Goal: Task Accomplishment & Management: Manage account settings

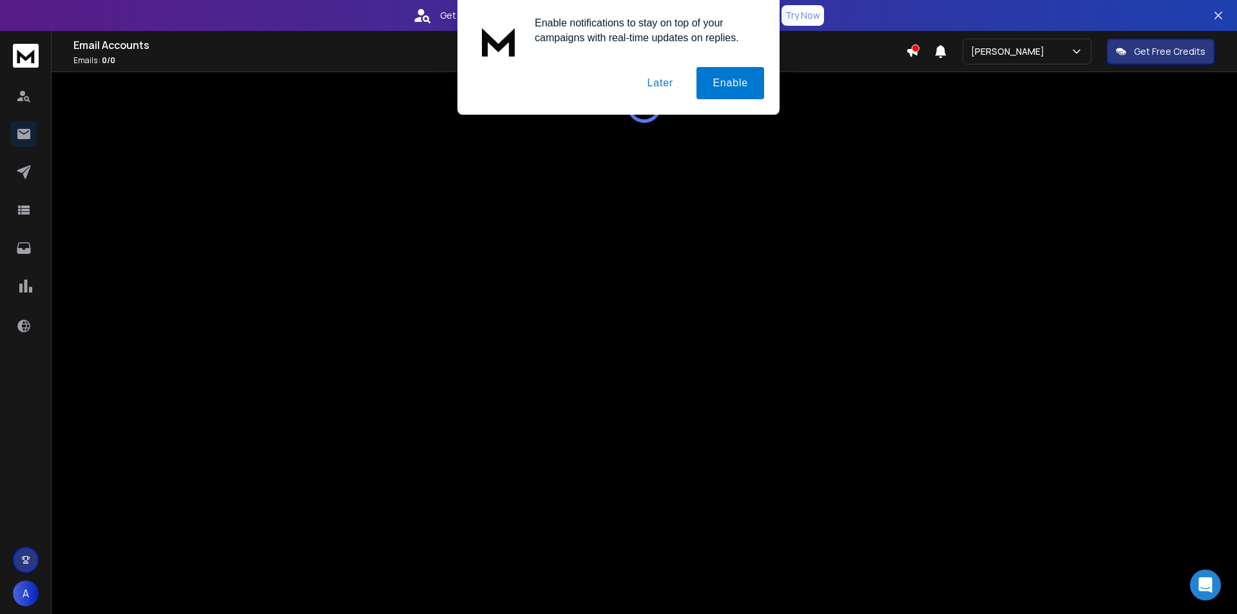
click at [658, 84] on button "Later" at bounding box center [660, 83] width 58 height 32
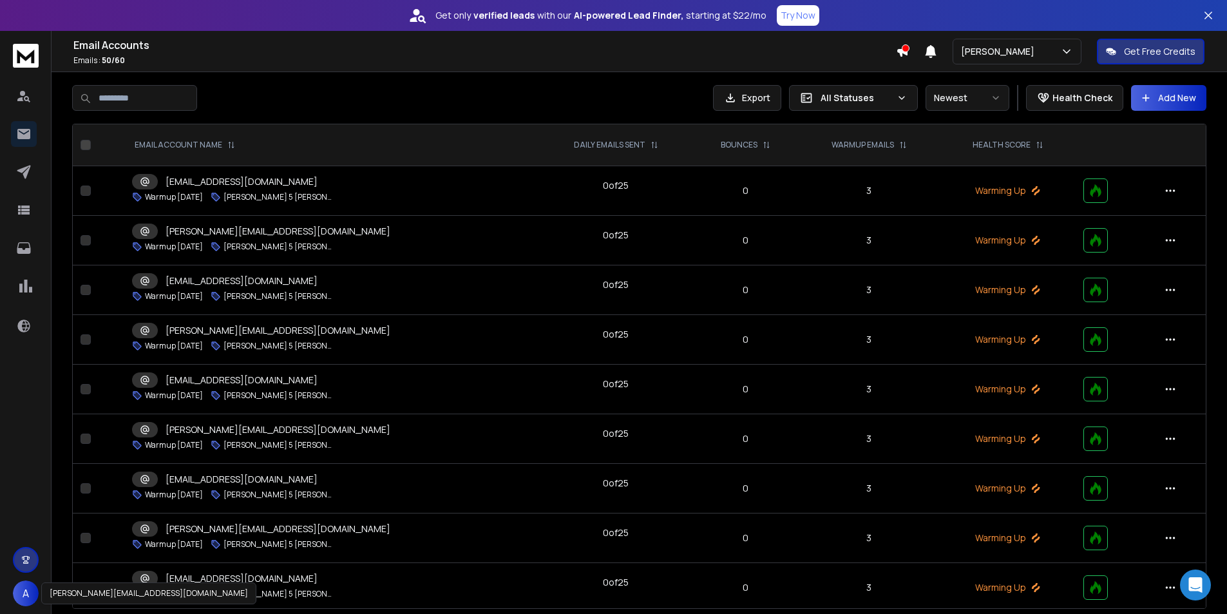
click at [32, 582] on span "A" at bounding box center [26, 593] width 26 height 26
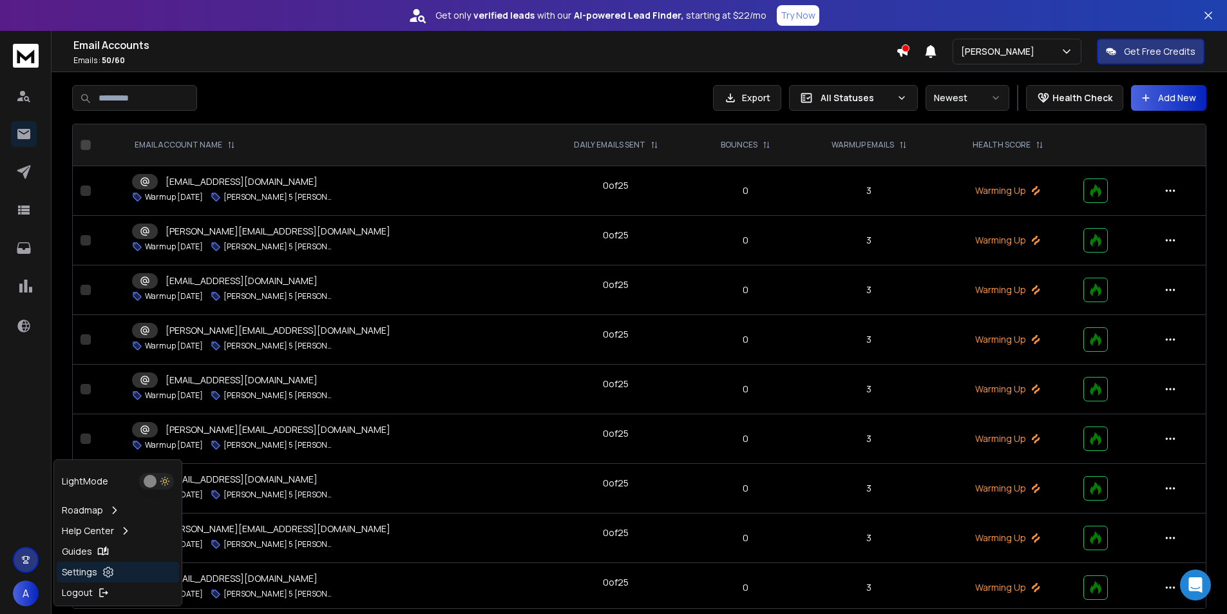
click at [105, 568] on icon at bounding box center [108, 572] width 12 height 12
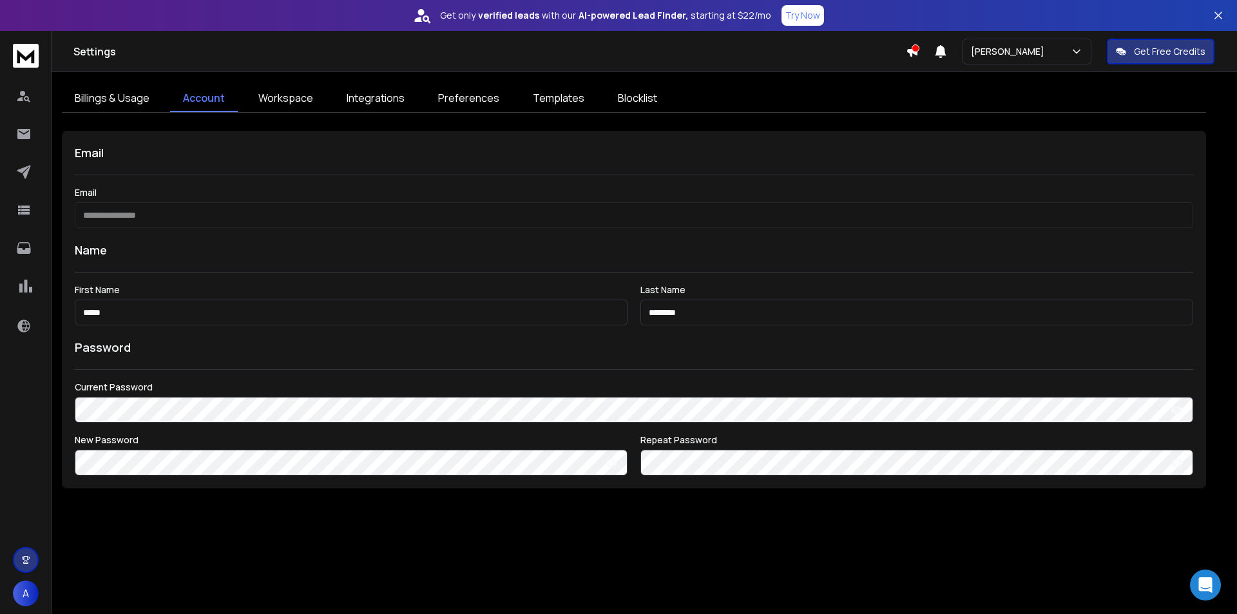
click at [360, 91] on link "Integrations" at bounding box center [376, 98] width 84 height 27
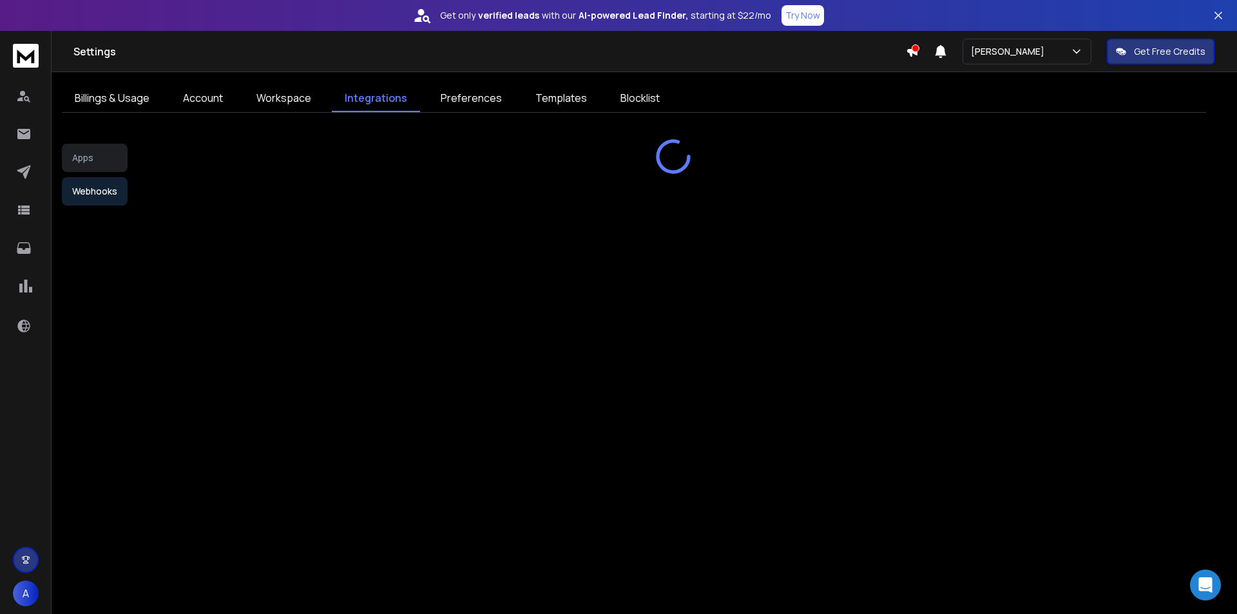
click at [91, 184] on button "Webhooks" at bounding box center [95, 191] width 66 height 28
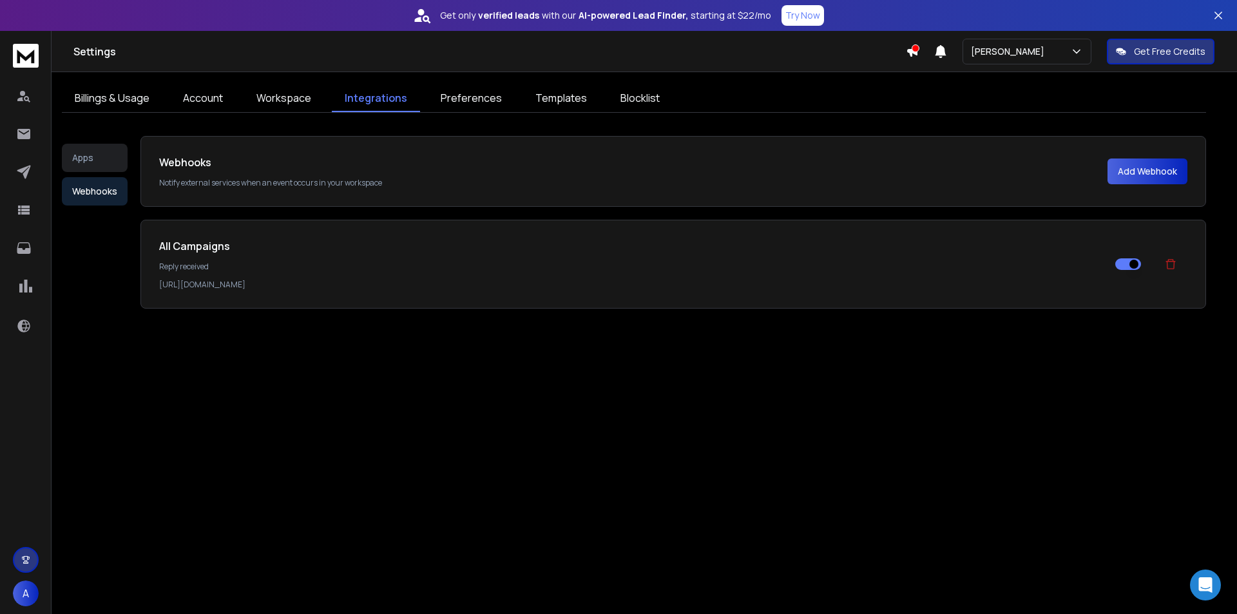
click at [1159, 168] on button "Add Webhook" at bounding box center [1148, 171] width 80 height 26
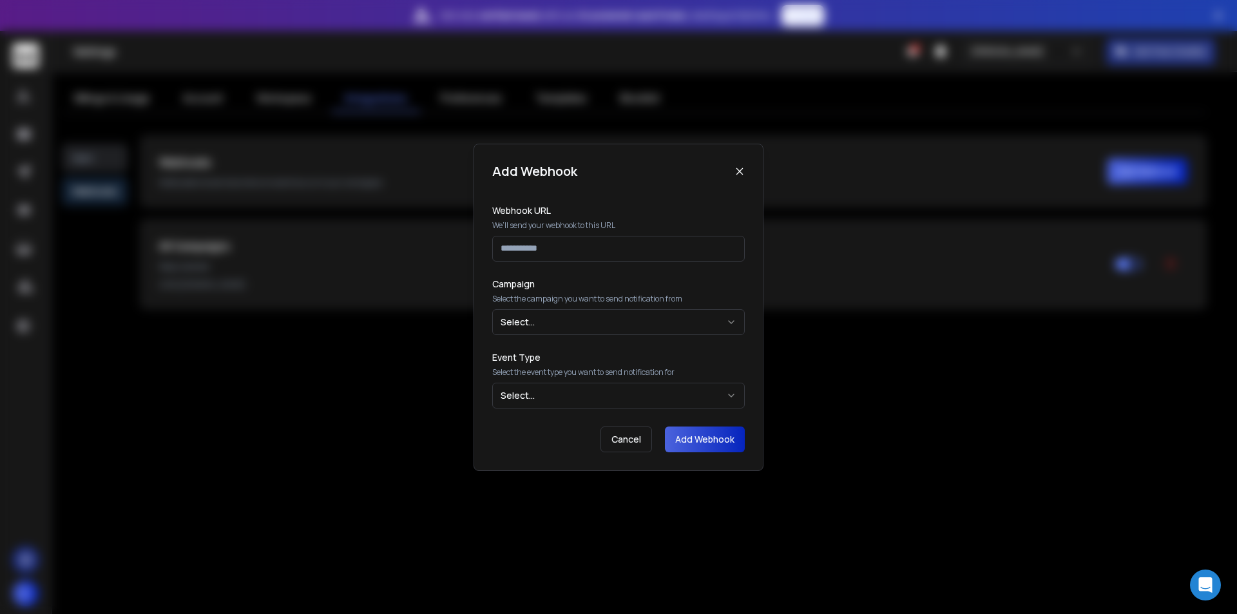
click at [573, 247] on input at bounding box center [618, 249] width 253 height 26
paste input "**********"
type input "**********"
click at [611, 327] on button "Select..." at bounding box center [618, 322] width 253 height 26
select select "*****"
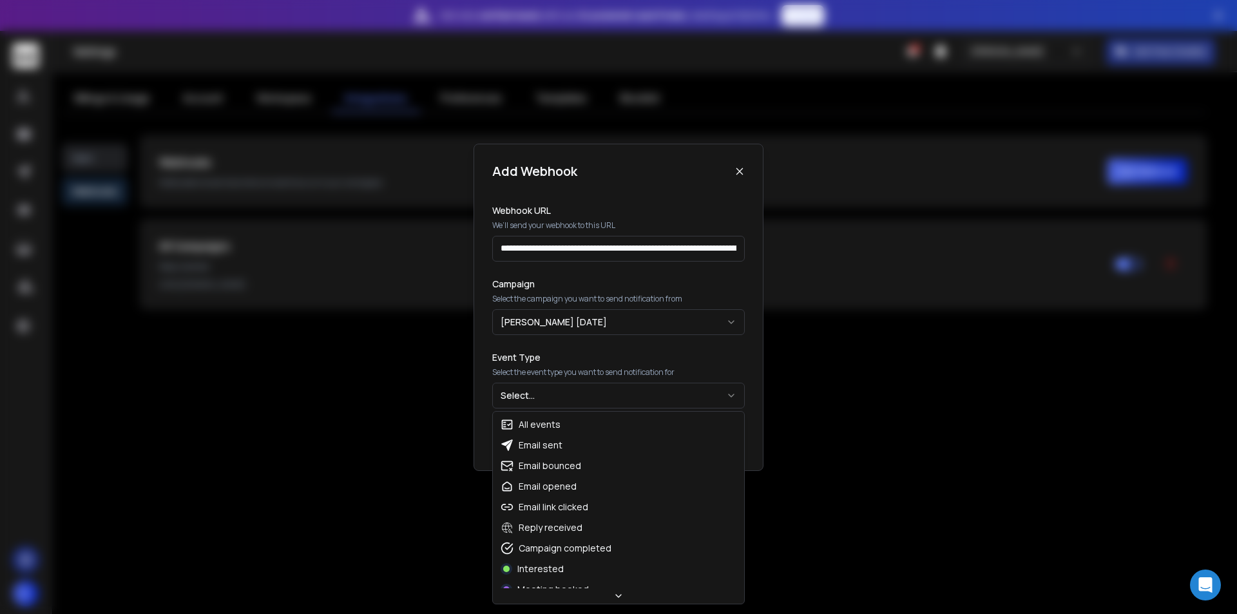
click at [586, 389] on button "Select..." at bounding box center [618, 396] width 253 height 26
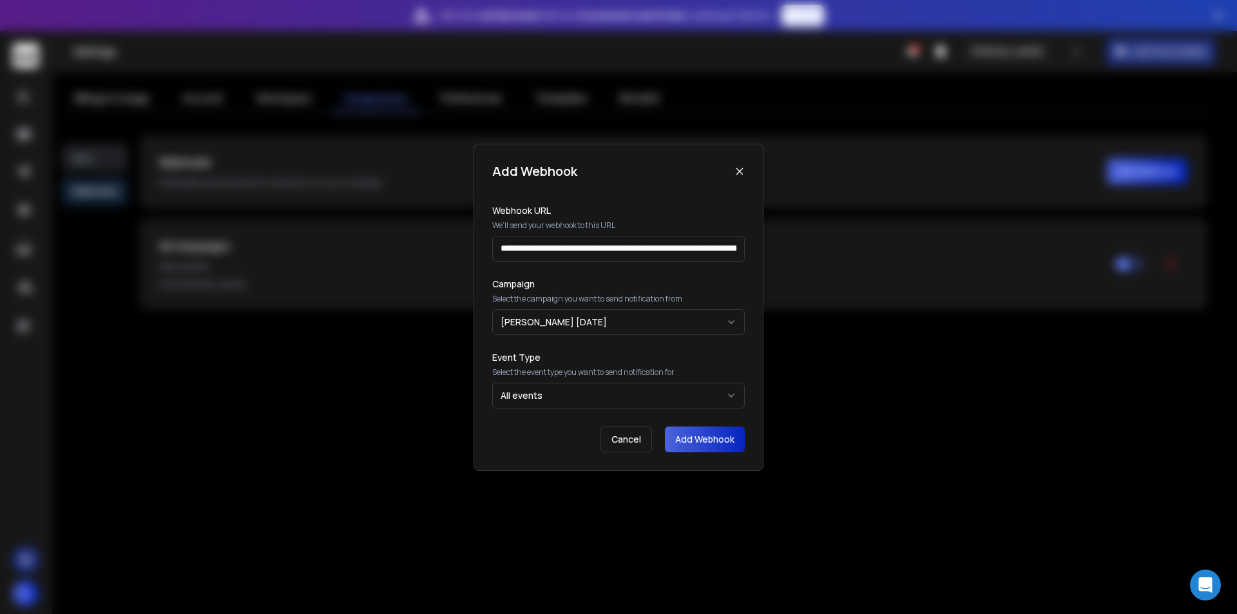
click at [722, 439] on button "Add Webhook" at bounding box center [705, 440] width 80 height 26
click at [682, 445] on button "Add Webhook" at bounding box center [705, 440] width 80 height 26
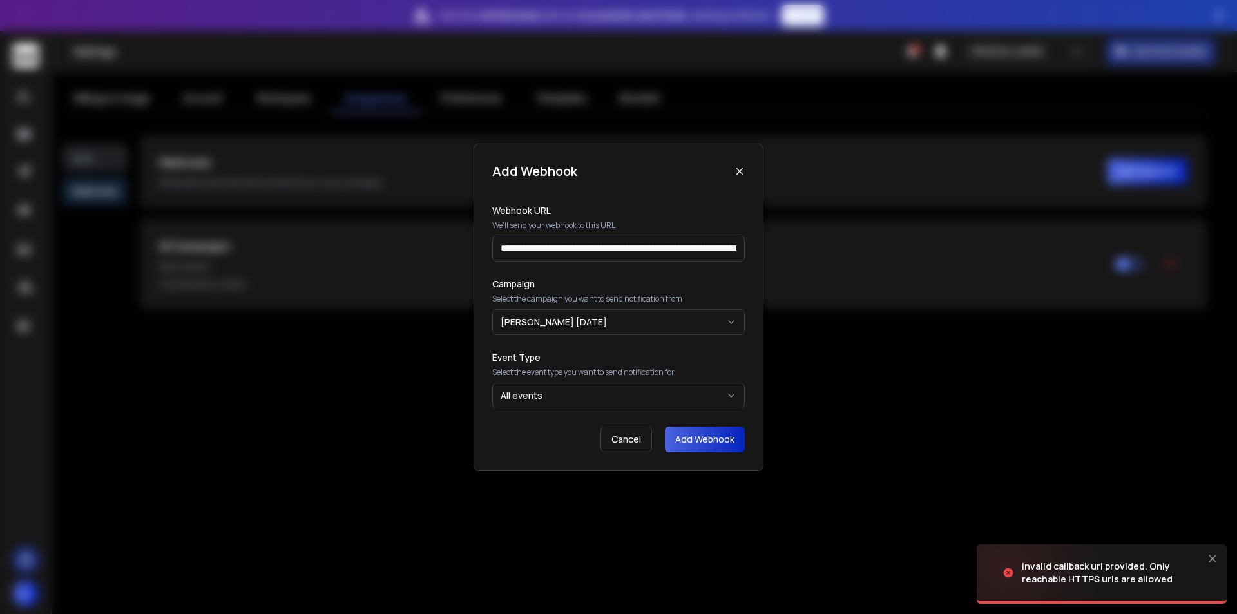
drag, startPoint x: 1113, startPoint y: 587, endPoint x: 1007, endPoint y: 554, distance: 110.7
click at [1007, 554] on div "Invalid callback url provided. Only reachable HTTPS urls are allowed" at bounding box center [1107, 572] width 240 height 57
drag, startPoint x: 1029, startPoint y: 569, endPoint x: 951, endPoint y: 566, distance: 78.0
click at [1022, 566] on div "Invalid callback url provided. Only reachable HTTPS urls are allowed" at bounding box center [1116, 573] width 189 height 26
click at [951, 566] on div "**********" at bounding box center [618, 307] width 1237 height 614
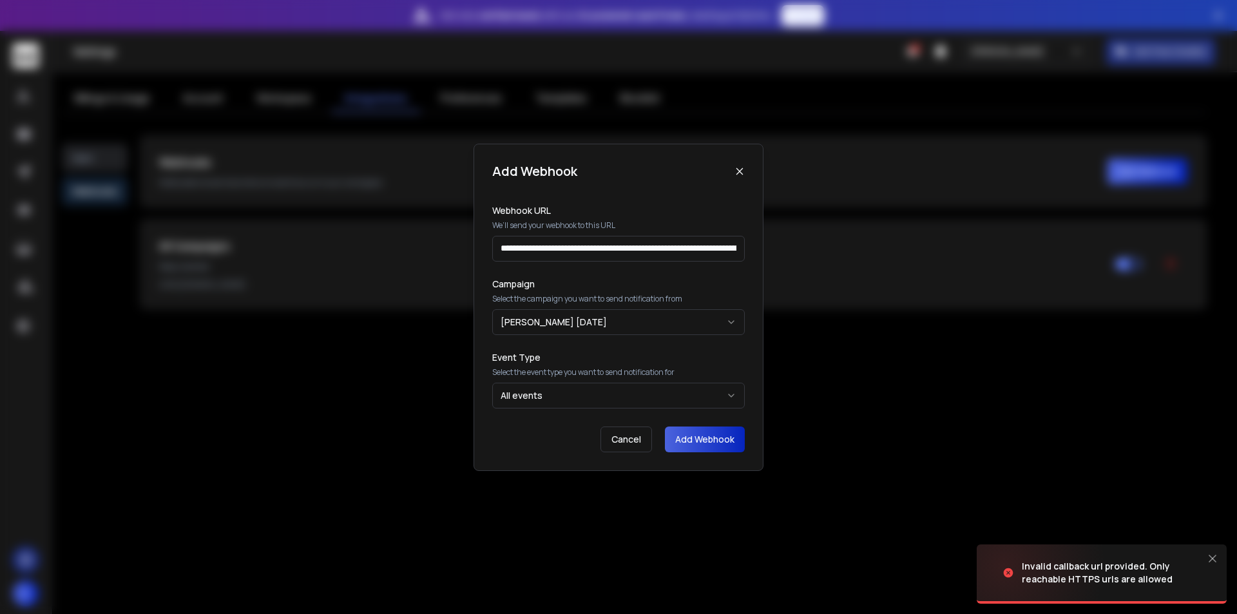
drag, startPoint x: 1126, startPoint y: 583, endPoint x: 1030, endPoint y: 557, distance: 99.4
click at [1030, 557] on div "Invalid callback url provided. Only reachable HTTPS urls are allowed" at bounding box center [1107, 572] width 240 height 57
click at [584, 247] on input "**********" at bounding box center [618, 249] width 253 height 26
drag, startPoint x: 581, startPoint y: 245, endPoint x: 486, endPoint y: 248, distance: 95.4
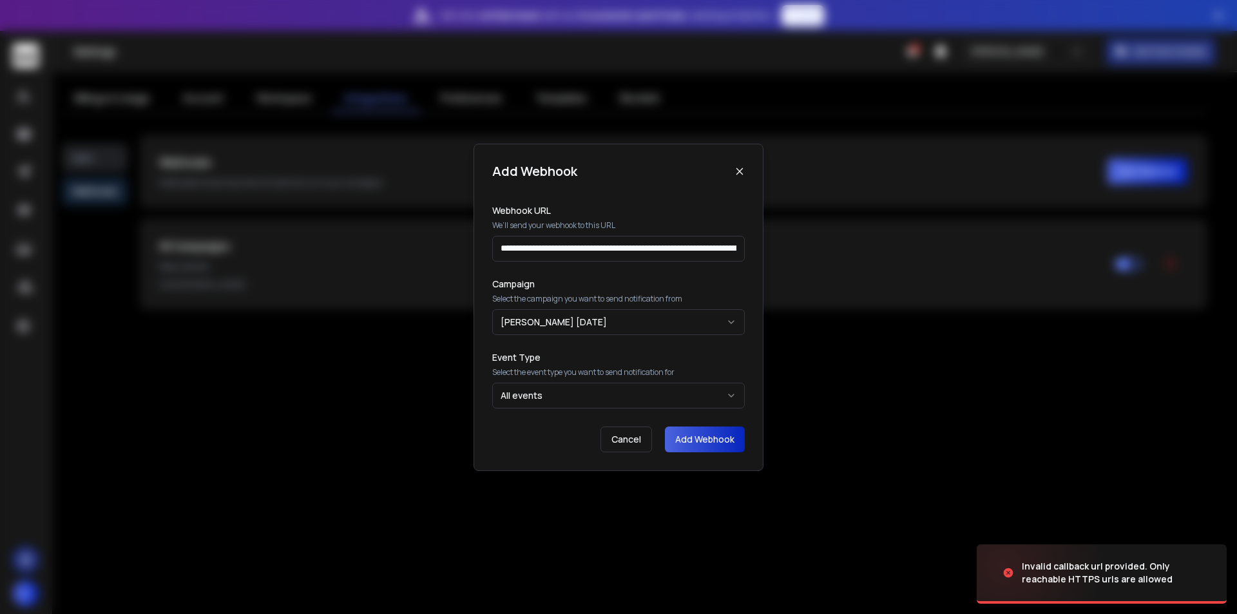
click at [486, 248] on div "**********" at bounding box center [619, 307] width 290 height 327
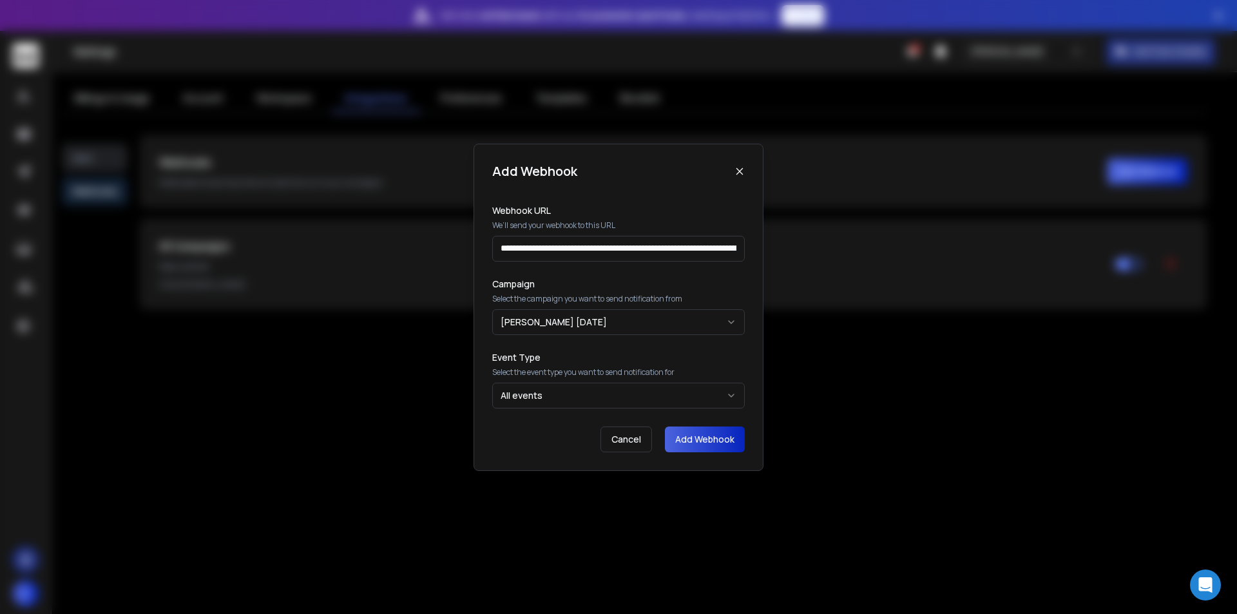
paste input "**********"
click at [709, 432] on button "Add Webhook" at bounding box center [705, 440] width 80 height 26
click at [516, 249] on input "**********" at bounding box center [618, 249] width 253 height 26
type input "**********"
click at [705, 436] on button "Add Webhook" at bounding box center [705, 440] width 80 height 26
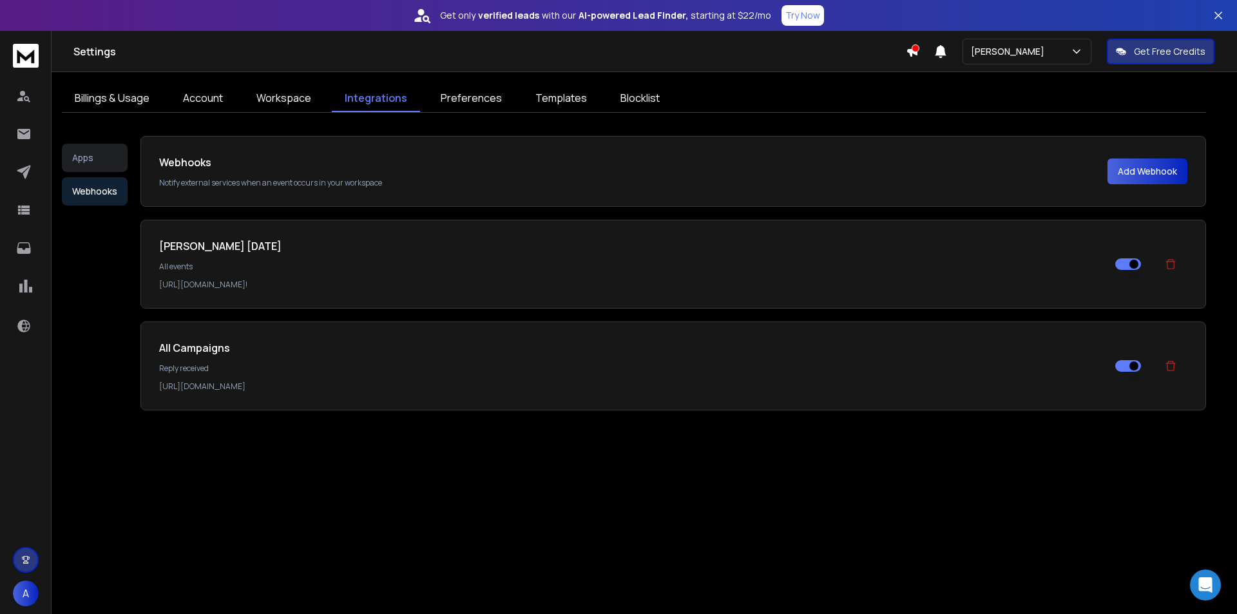
click at [1135, 262] on button "button" at bounding box center [1128, 264] width 26 height 12
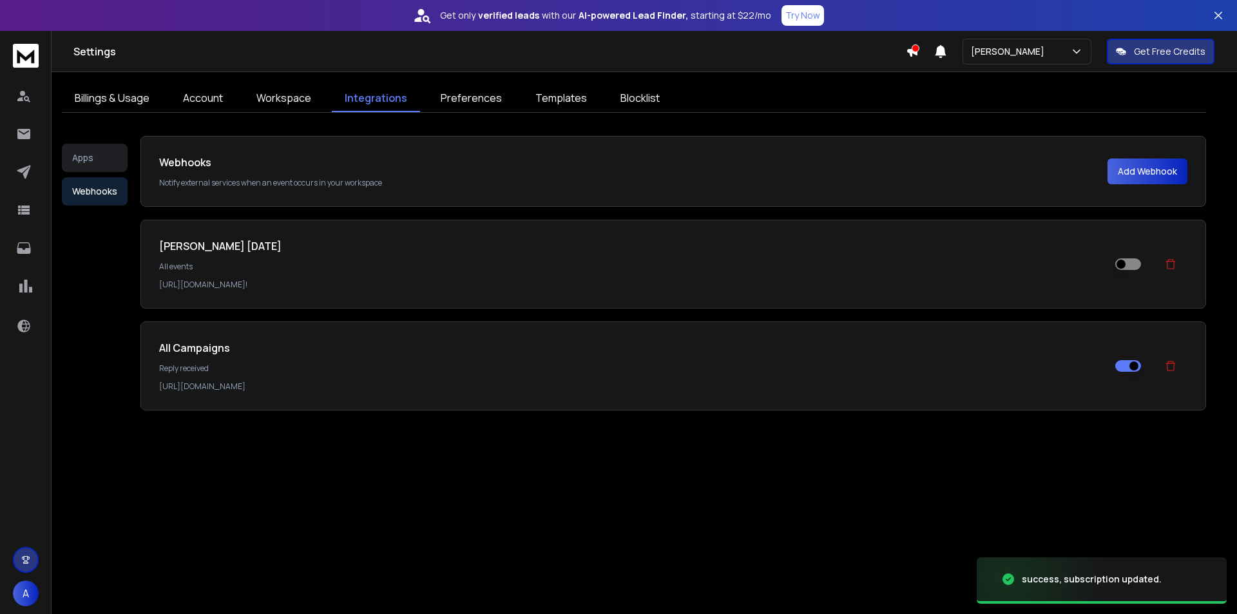
click at [1126, 258] on button "button" at bounding box center [1128, 264] width 26 height 12
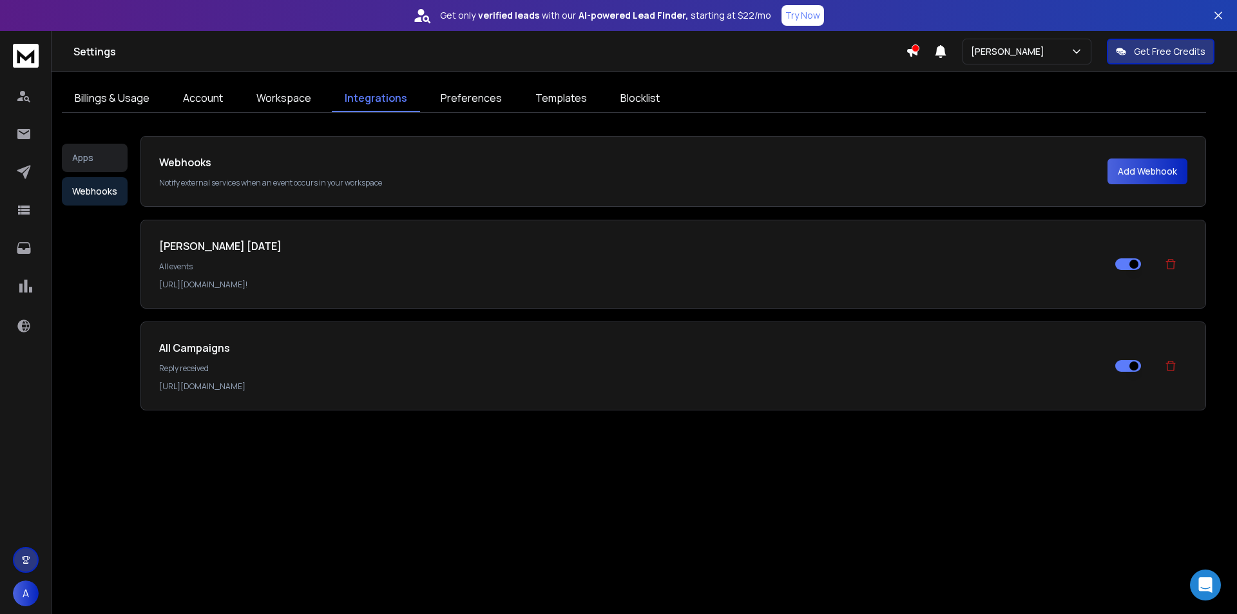
click at [1167, 256] on button at bounding box center [1171, 264] width 34 height 26
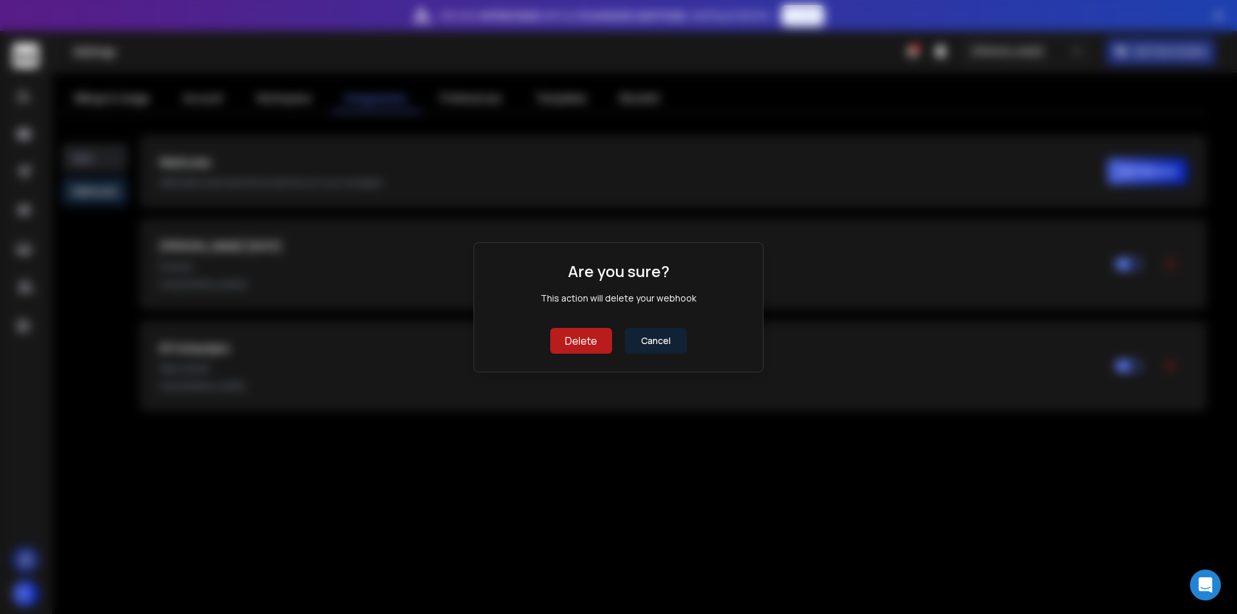
click at [598, 344] on button "Delete" at bounding box center [581, 341] width 62 height 26
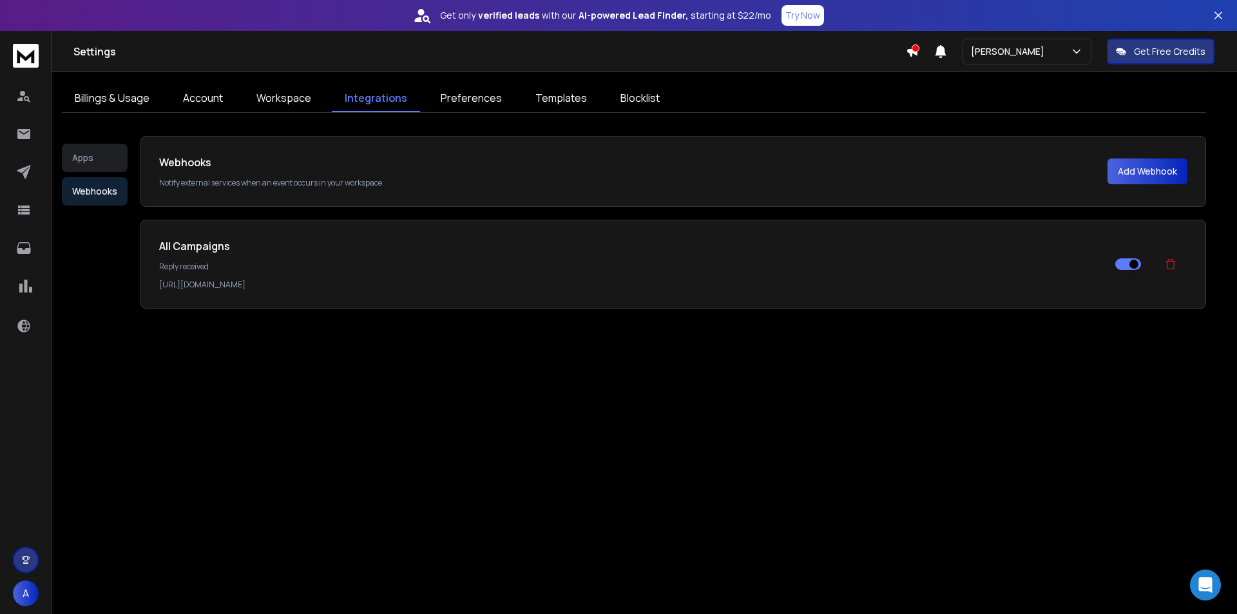
click at [1144, 177] on button "Add Webhook" at bounding box center [1148, 171] width 80 height 26
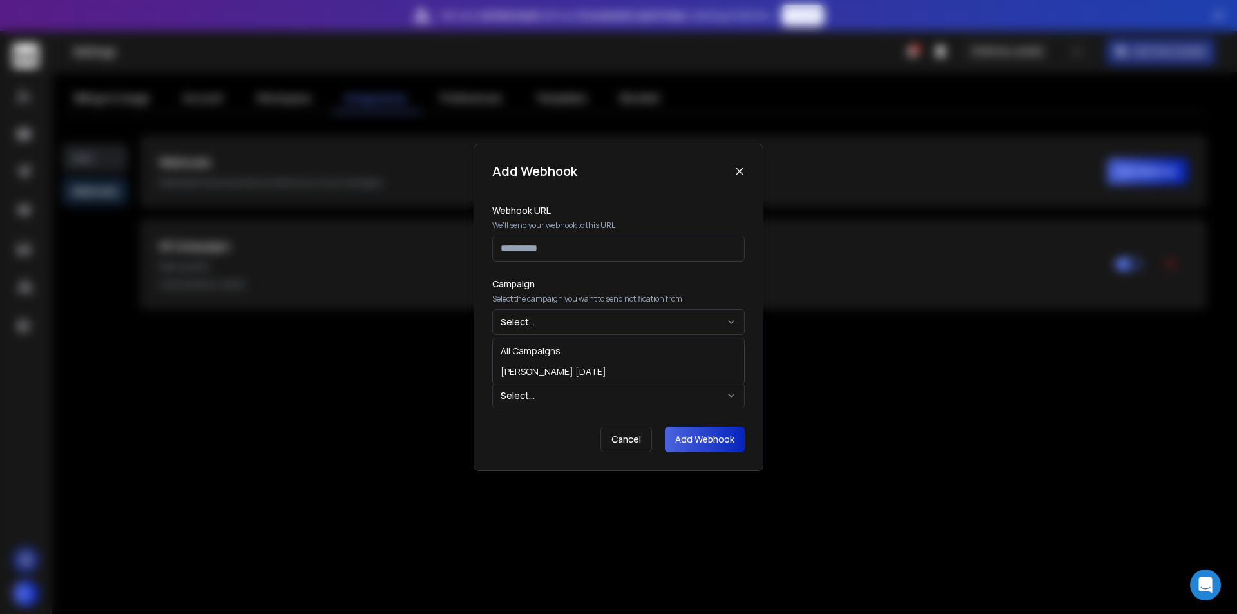
click at [588, 324] on button "Select..." at bounding box center [618, 322] width 253 height 26
click at [588, 245] on input at bounding box center [618, 249] width 253 height 26
paste input "**********"
type input "**********"
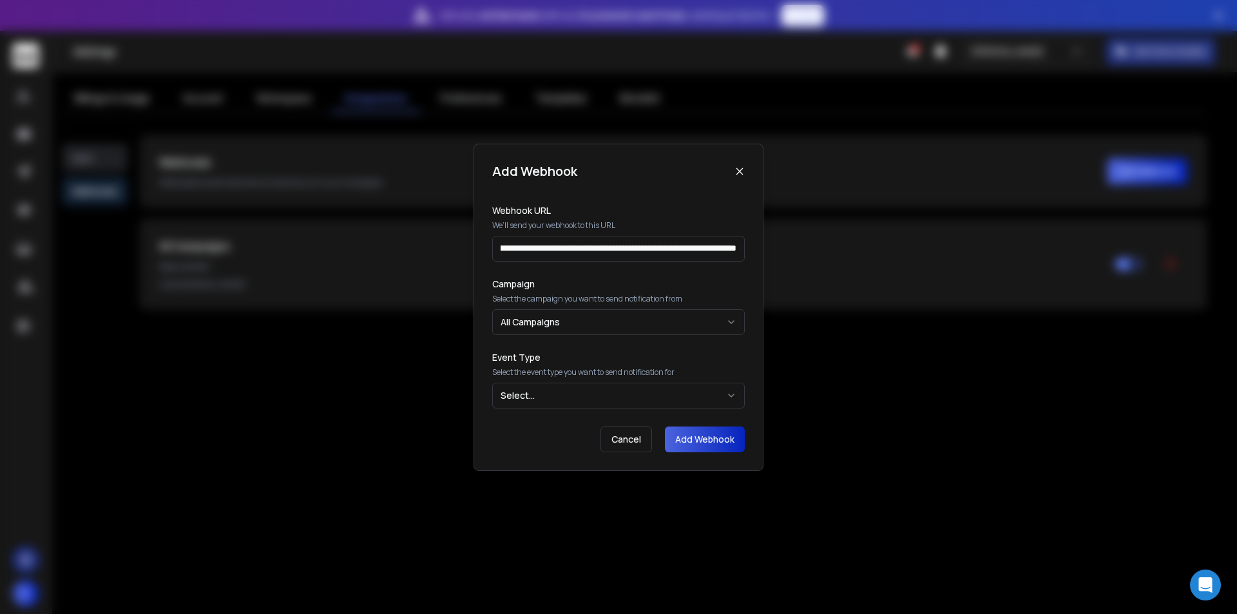
click at [600, 399] on button "Select..." at bounding box center [618, 396] width 253 height 26
click at [698, 445] on button "Add Webhook" at bounding box center [705, 440] width 80 height 26
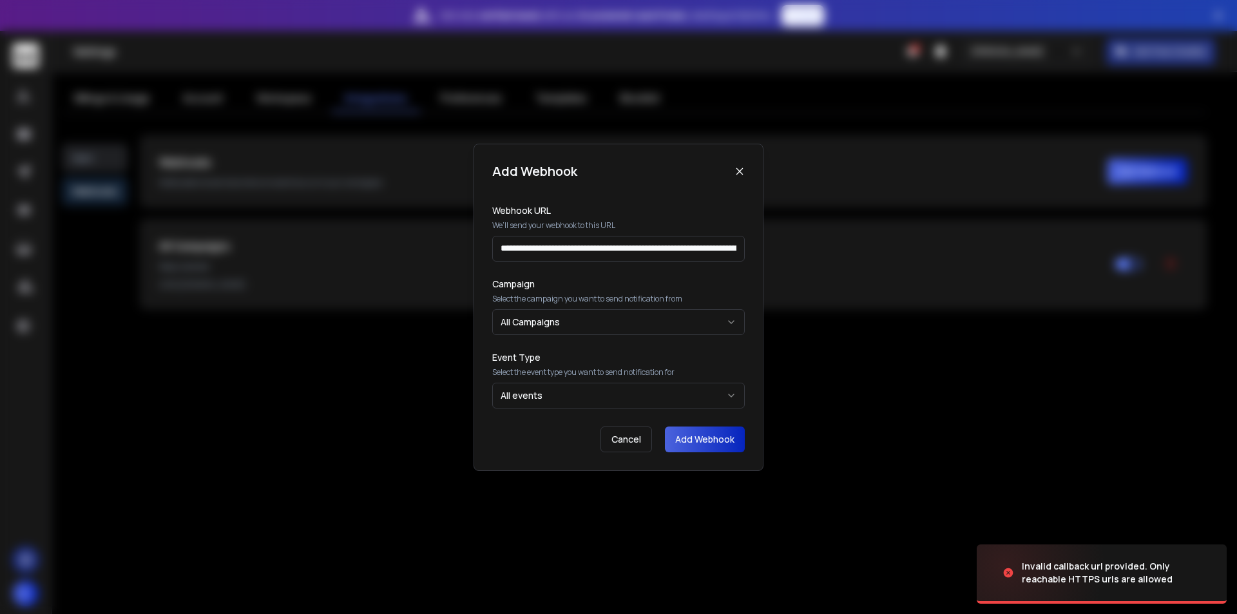
click at [700, 437] on button "Add Webhook" at bounding box center [705, 440] width 80 height 26
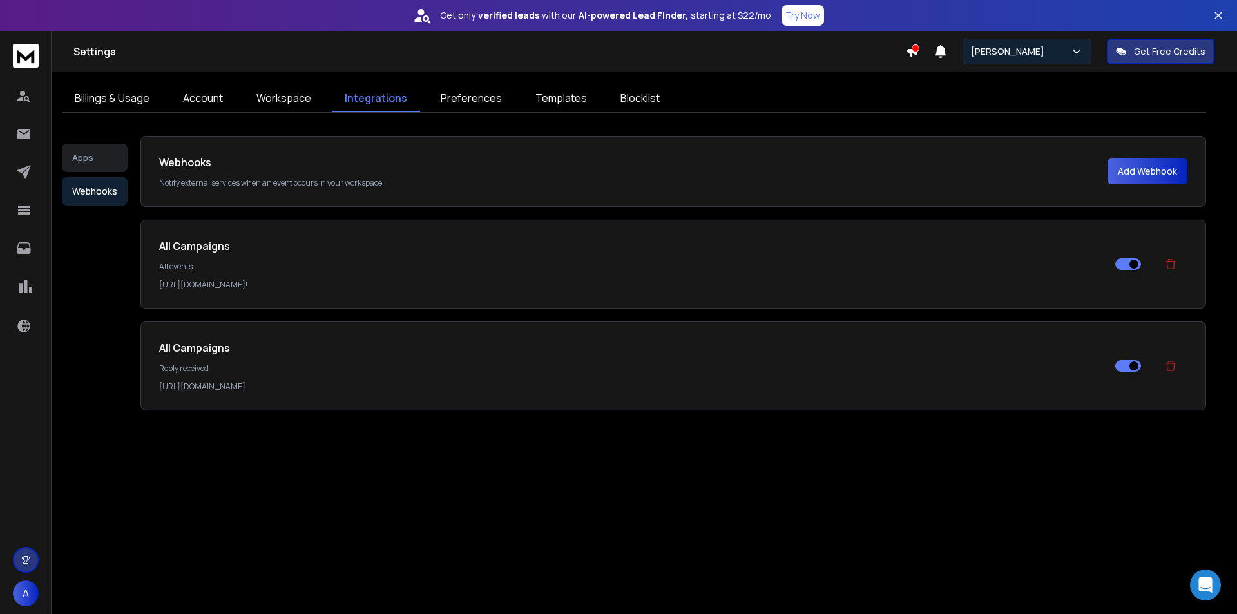
click at [1041, 48] on div "[PERSON_NAME]" at bounding box center [1027, 51] width 112 height 13
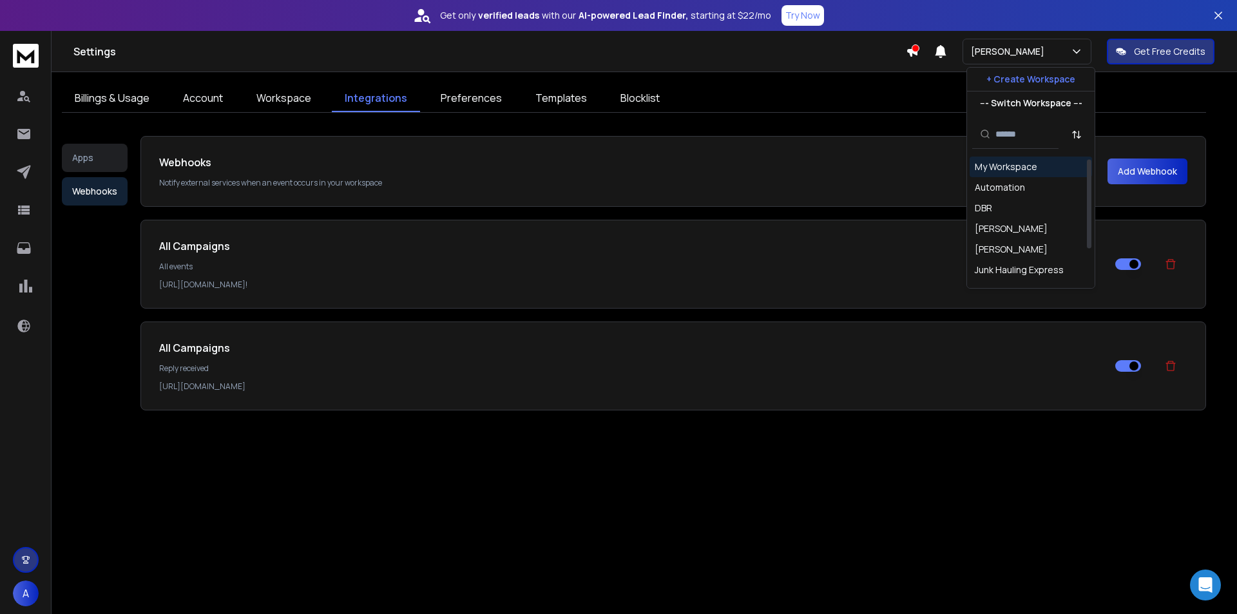
scroll to position [57, 0]
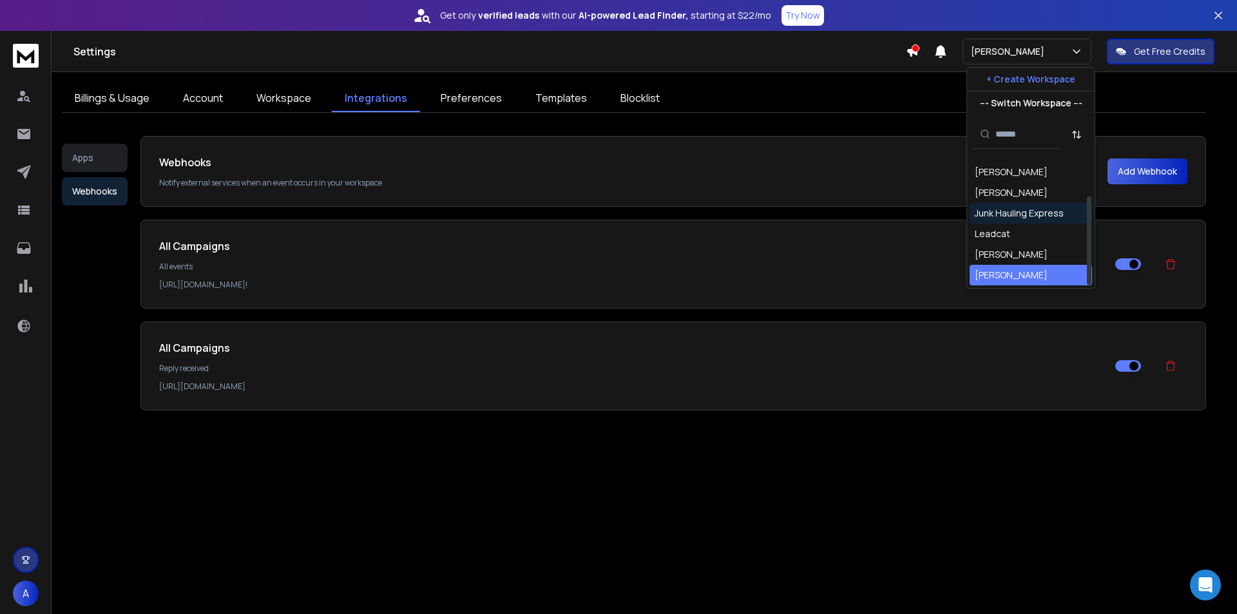
click at [1021, 207] on div "Junk Hauling Express" at bounding box center [1019, 213] width 89 height 13
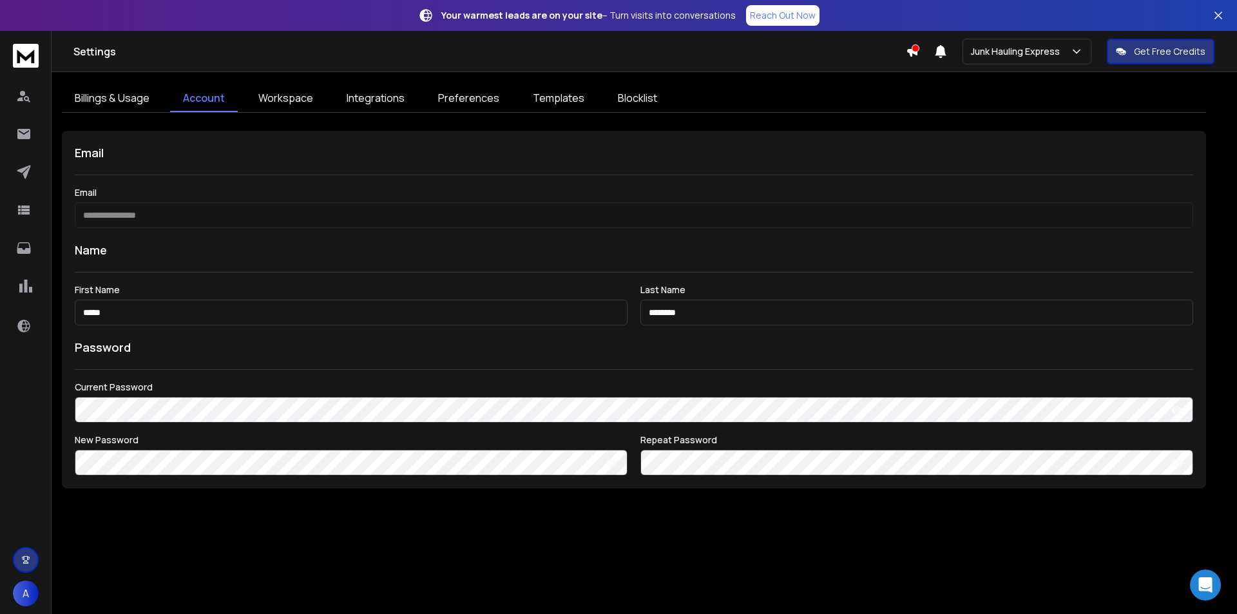
click at [379, 92] on link "Integrations" at bounding box center [376, 98] width 84 height 27
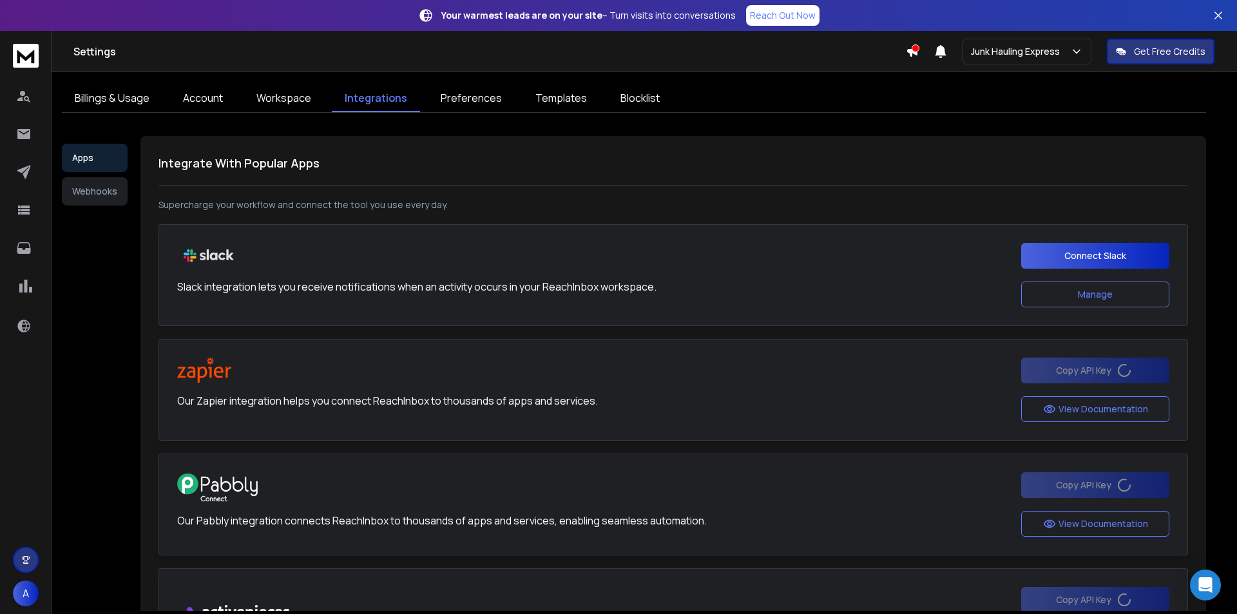
click at [92, 199] on button "Webhooks" at bounding box center [95, 191] width 66 height 28
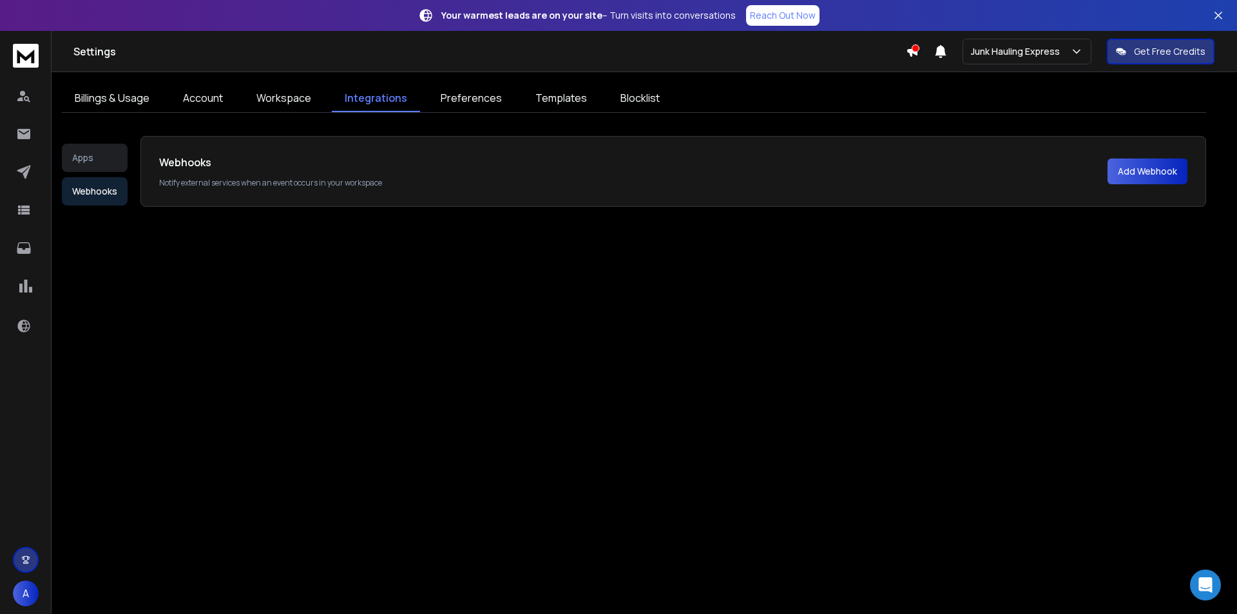
click at [1133, 175] on button "Add Webhook" at bounding box center [1148, 171] width 80 height 26
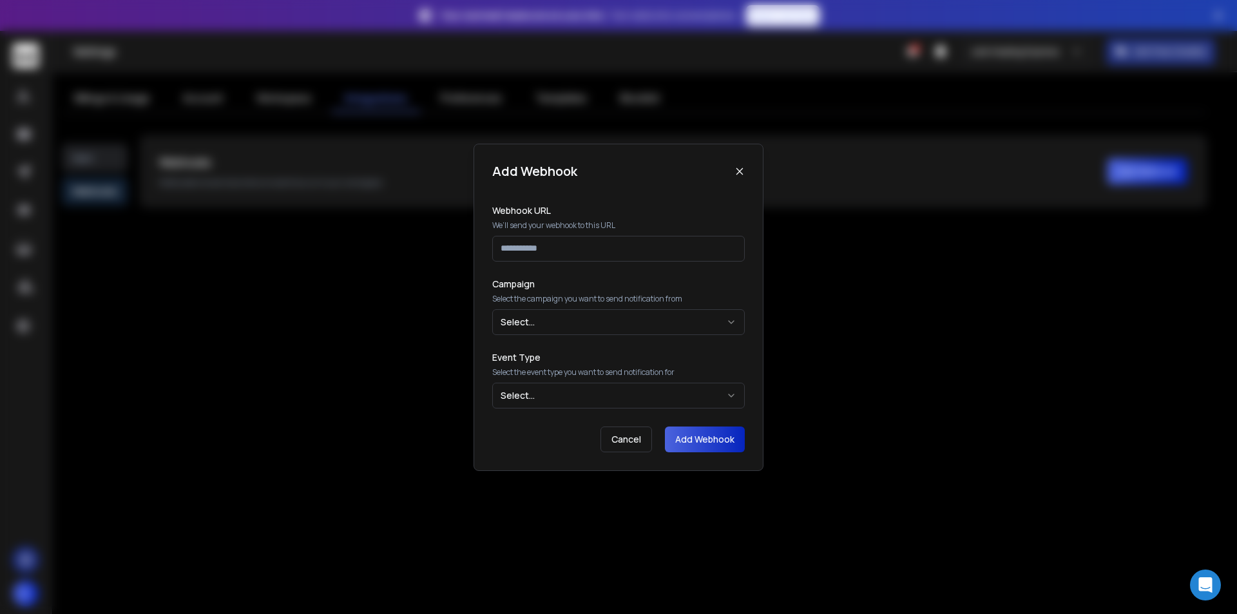
click at [653, 245] on input at bounding box center [618, 249] width 253 height 26
paste input "**********"
type input "**********"
click at [655, 321] on button "Select..." at bounding box center [618, 322] width 253 height 26
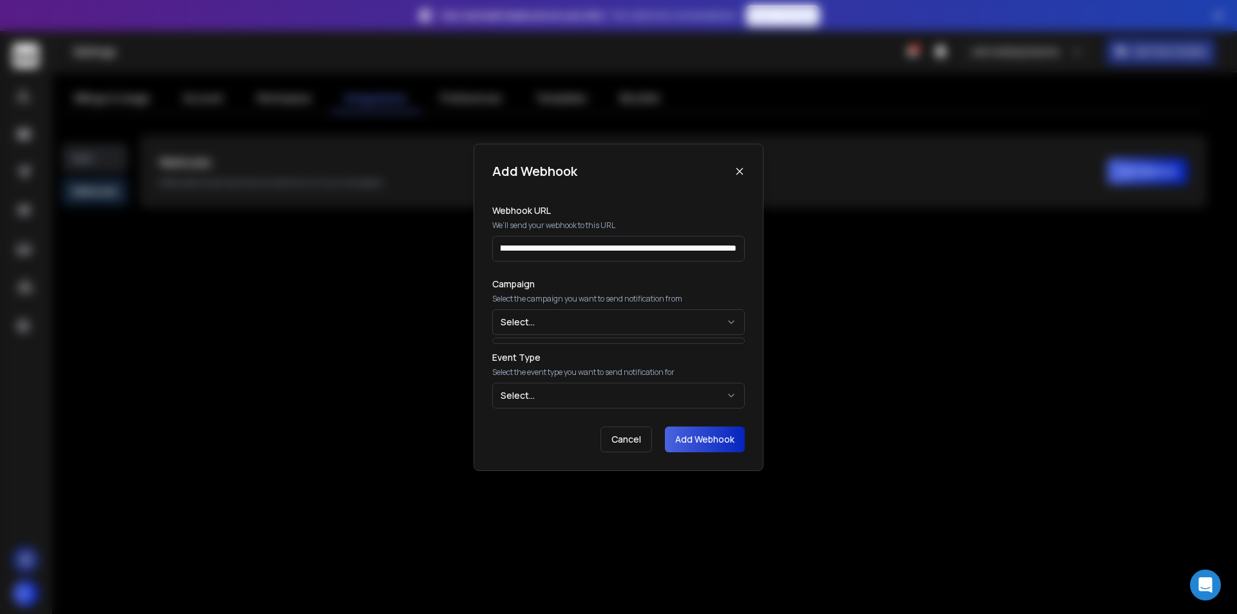
scroll to position [0, 0]
click at [573, 325] on button "Select..." at bounding box center [618, 322] width 253 height 26
click at [736, 324] on icon "button" at bounding box center [731, 322] width 10 height 10
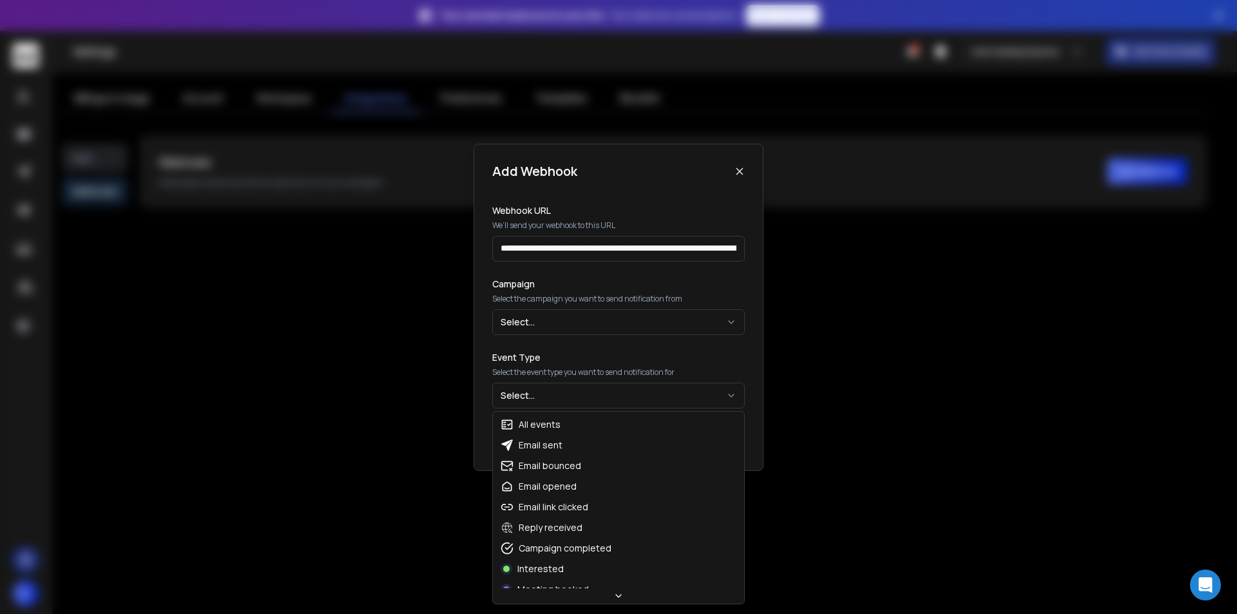
click at [635, 393] on button "Select..." at bounding box center [618, 396] width 253 height 26
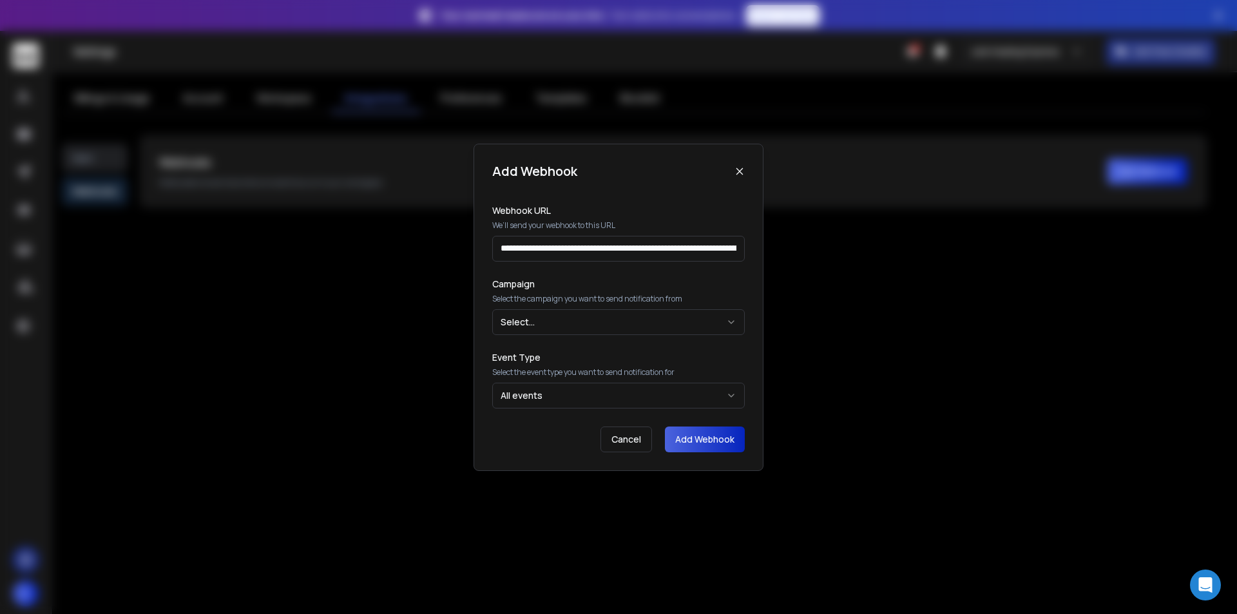
click at [578, 325] on button "Select..." at bounding box center [618, 322] width 253 height 26
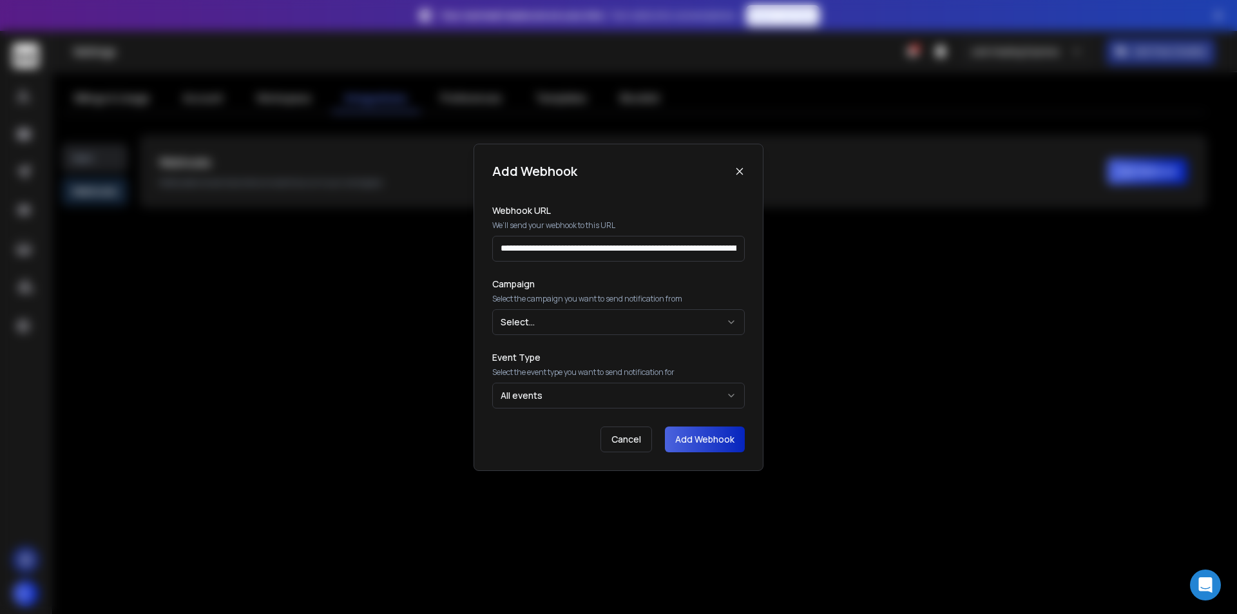
click at [578, 325] on button "Select..." at bounding box center [618, 322] width 253 height 26
click at [621, 441] on button "Cancel" at bounding box center [626, 440] width 52 height 26
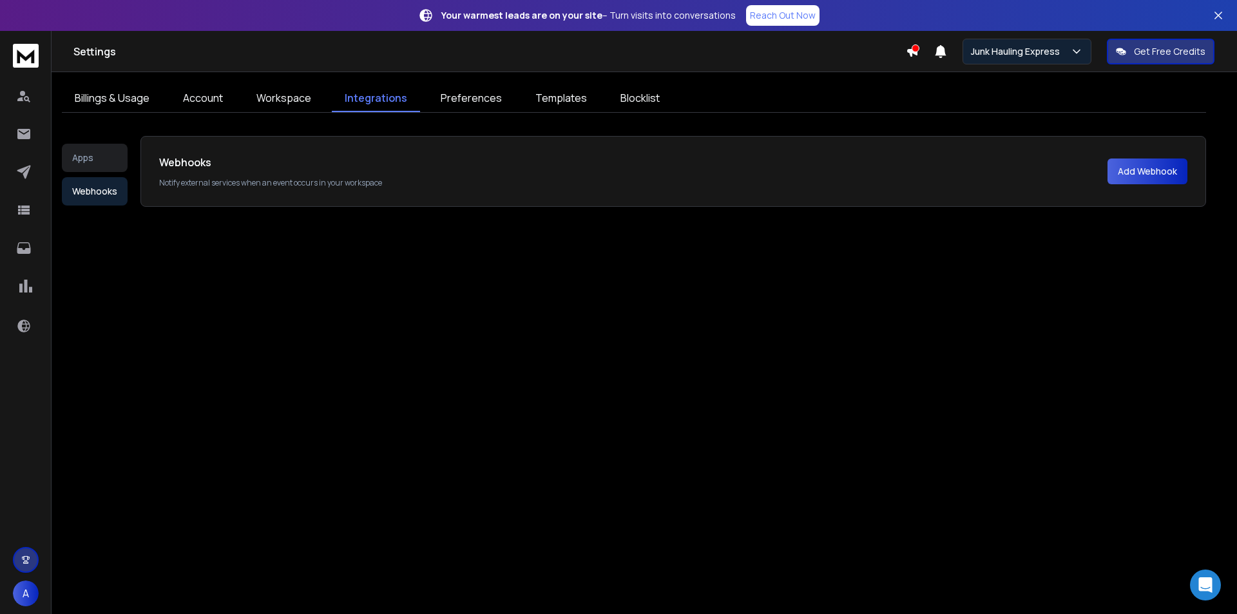
click at [1061, 57] on p "Junk Hauling Express" at bounding box center [1018, 51] width 94 height 13
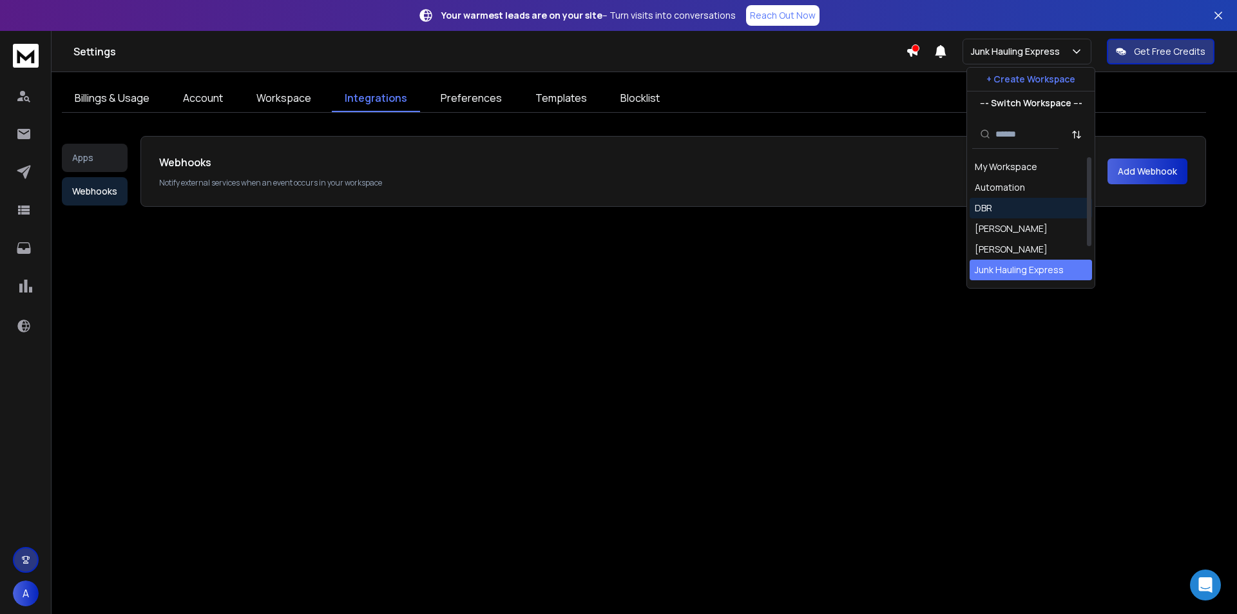
click at [1019, 201] on div "DBR" at bounding box center [1031, 208] width 122 height 21
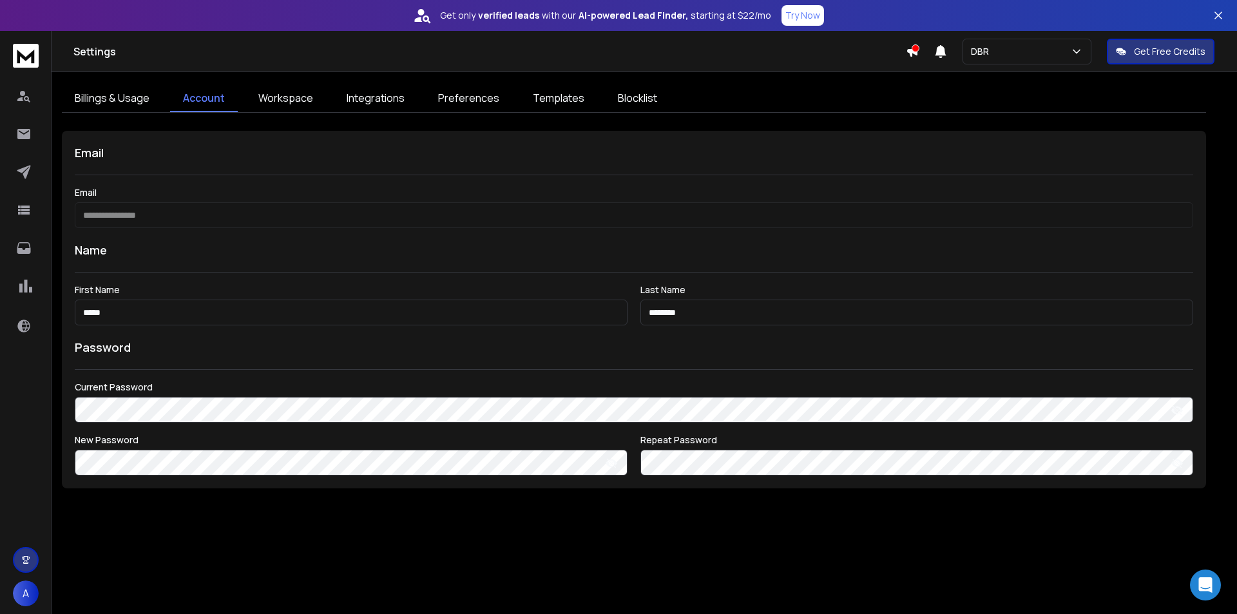
click at [390, 96] on link "Integrations" at bounding box center [376, 98] width 84 height 27
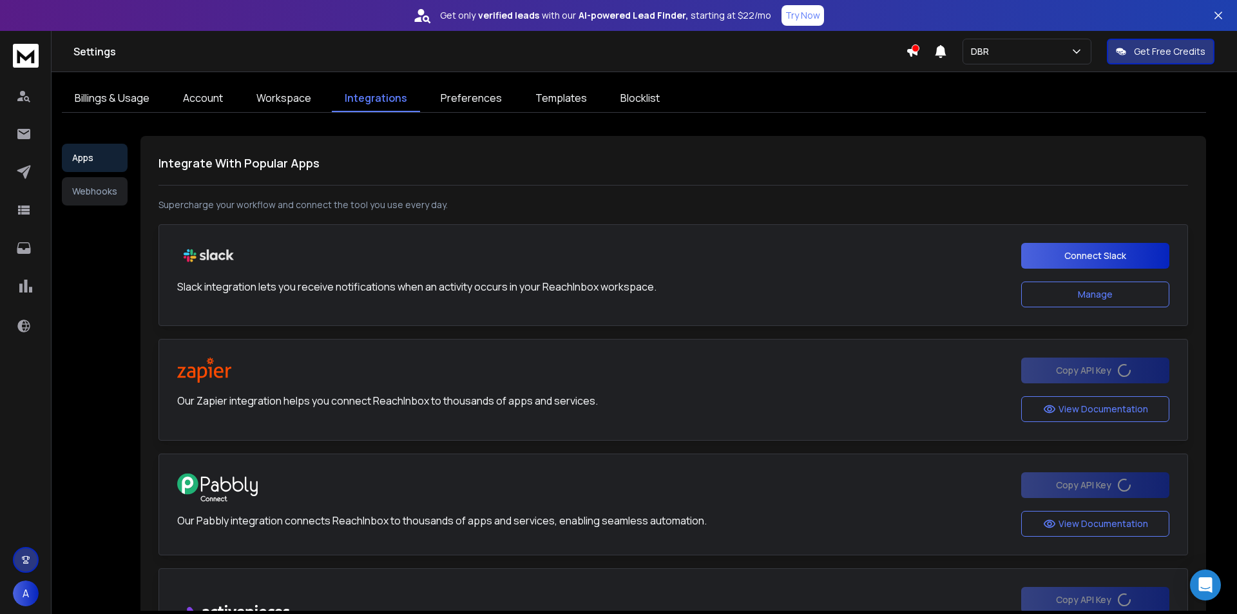
click at [88, 194] on button "Webhooks" at bounding box center [95, 191] width 66 height 28
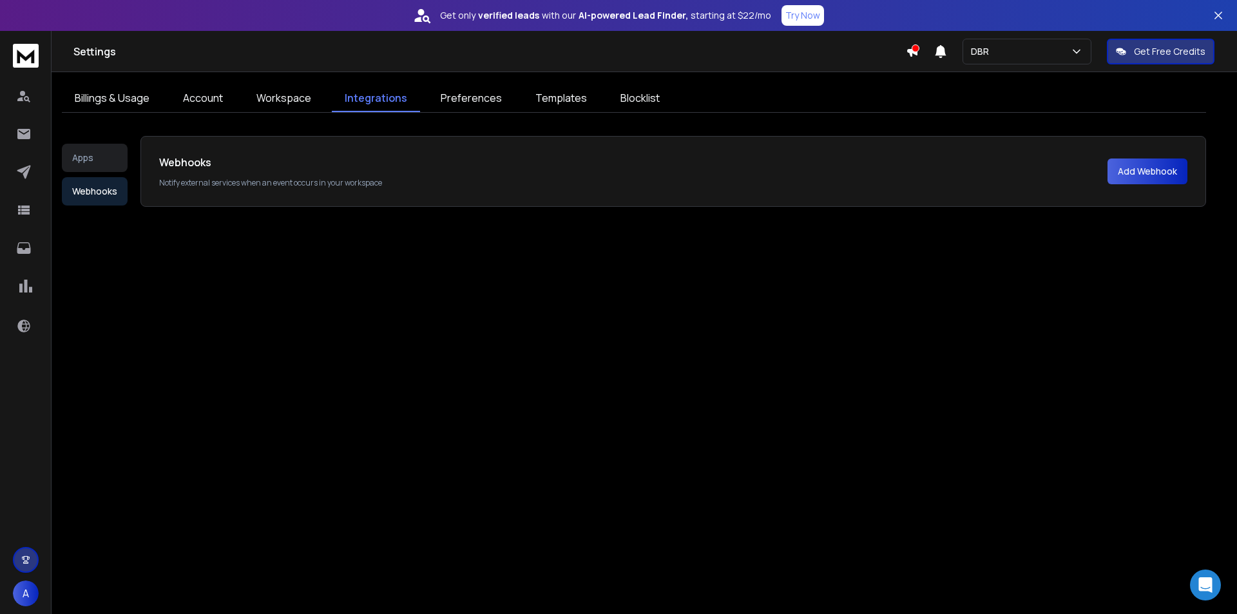
click at [1167, 170] on button "Add Webhook" at bounding box center [1148, 171] width 80 height 26
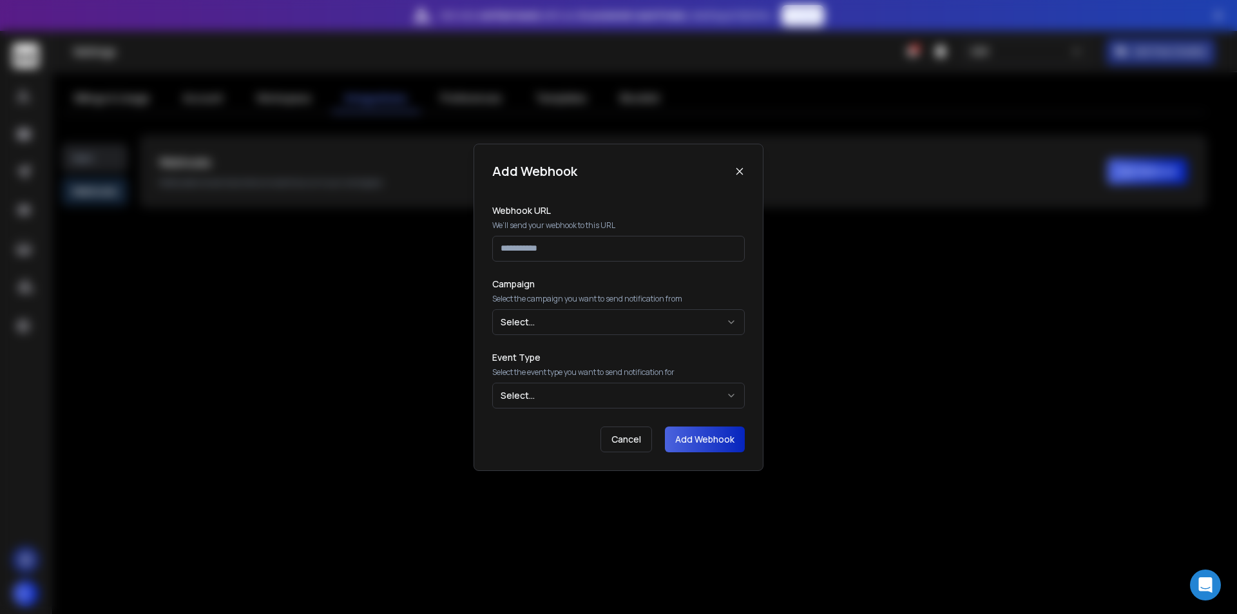
click at [638, 318] on button "Select..." at bounding box center [618, 322] width 253 height 26
click at [627, 248] on input at bounding box center [618, 249] width 253 height 26
paste input "**********"
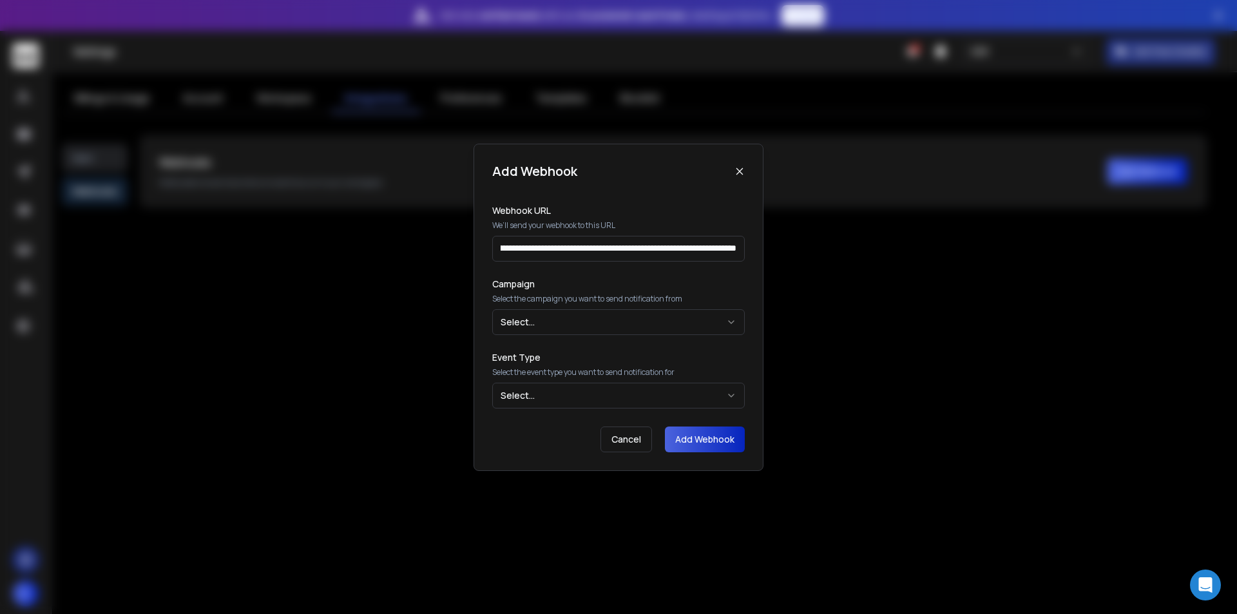
type input "**********"
click at [633, 314] on button "Select..." at bounding box center [618, 322] width 253 height 26
click at [579, 402] on button "Select..." at bounding box center [618, 396] width 253 height 26
click at [882, 327] on div "**********" at bounding box center [618, 307] width 1237 height 353
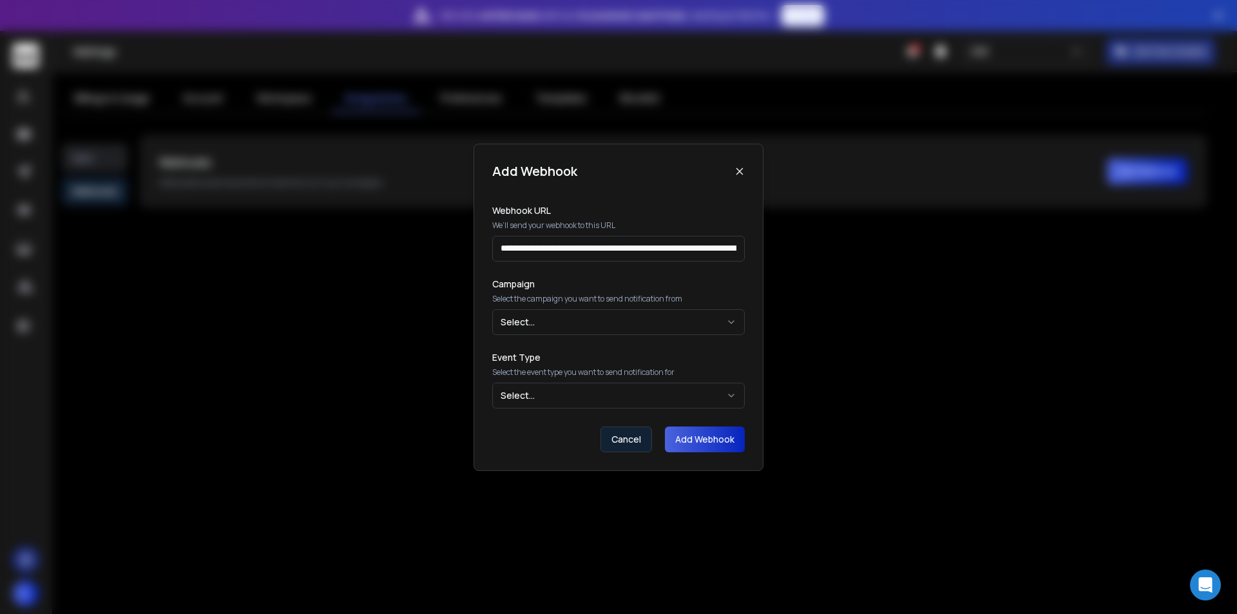
click at [632, 433] on button "Cancel" at bounding box center [626, 440] width 52 height 26
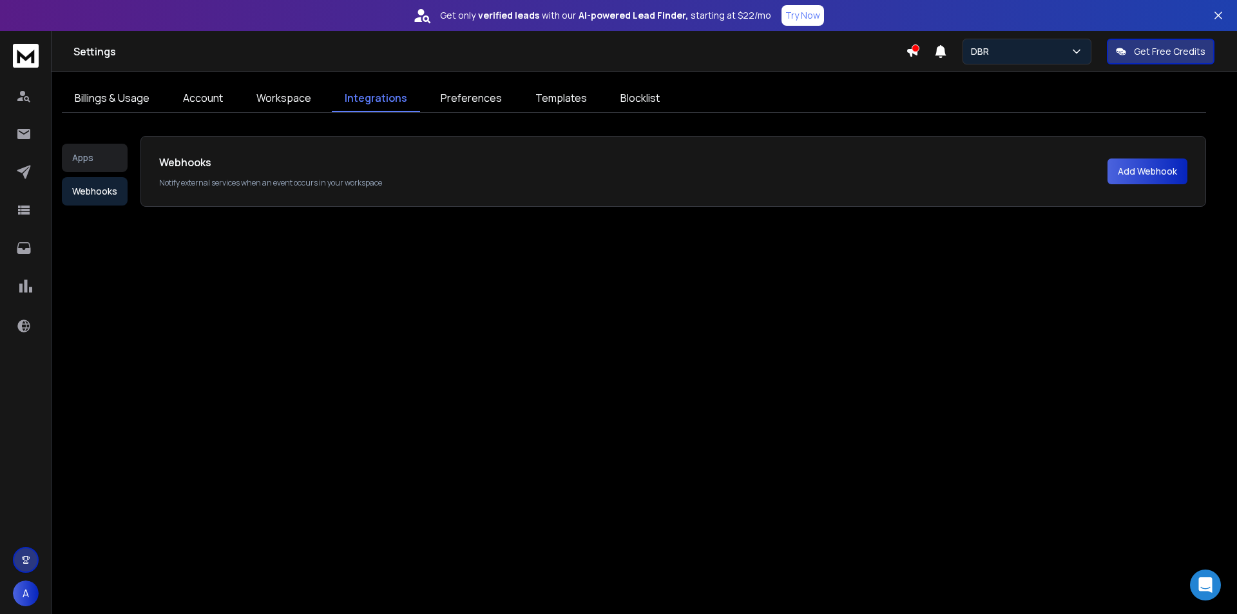
click at [1083, 52] on icon "button" at bounding box center [1076, 51] width 13 height 13
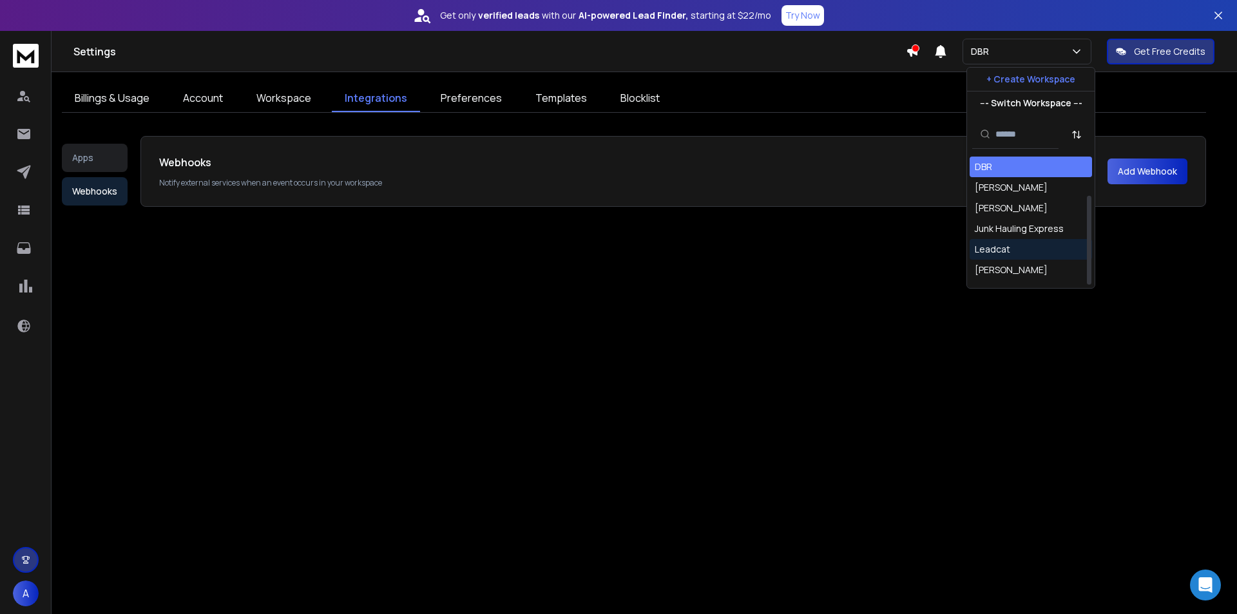
scroll to position [57, 0]
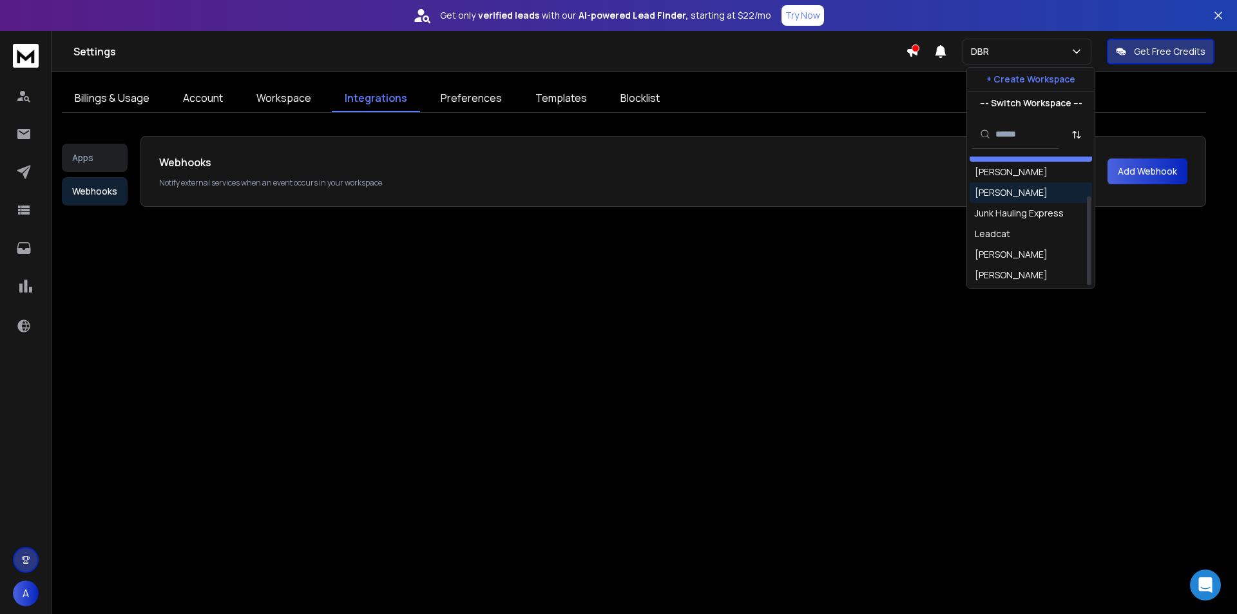
click at [1034, 197] on div "[PERSON_NAME]" at bounding box center [1031, 192] width 122 height 21
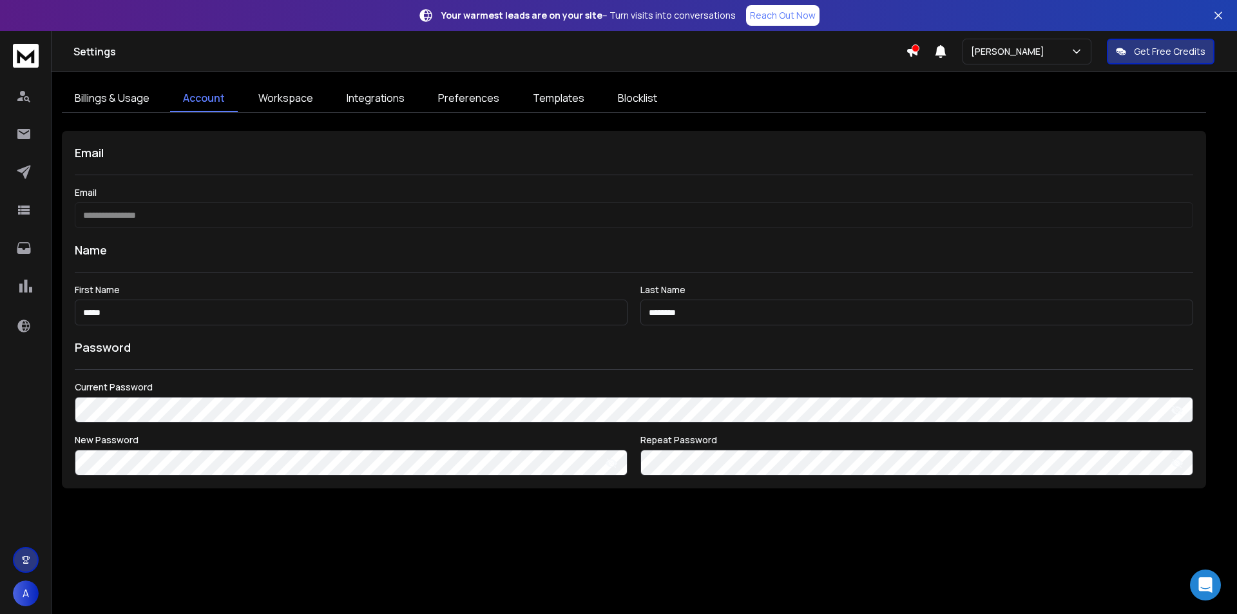
click at [355, 88] on link "Integrations" at bounding box center [376, 98] width 84 height 27
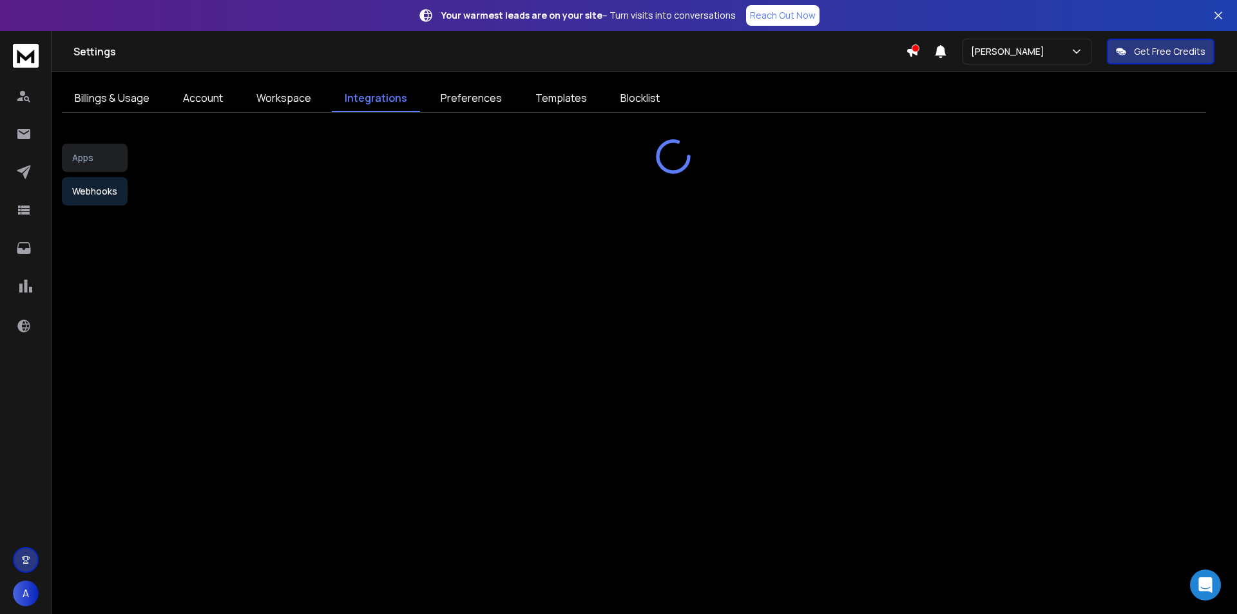
click at [121, 191] on button "Webhooks" at bounding box center [95, 191] width 66 height 28
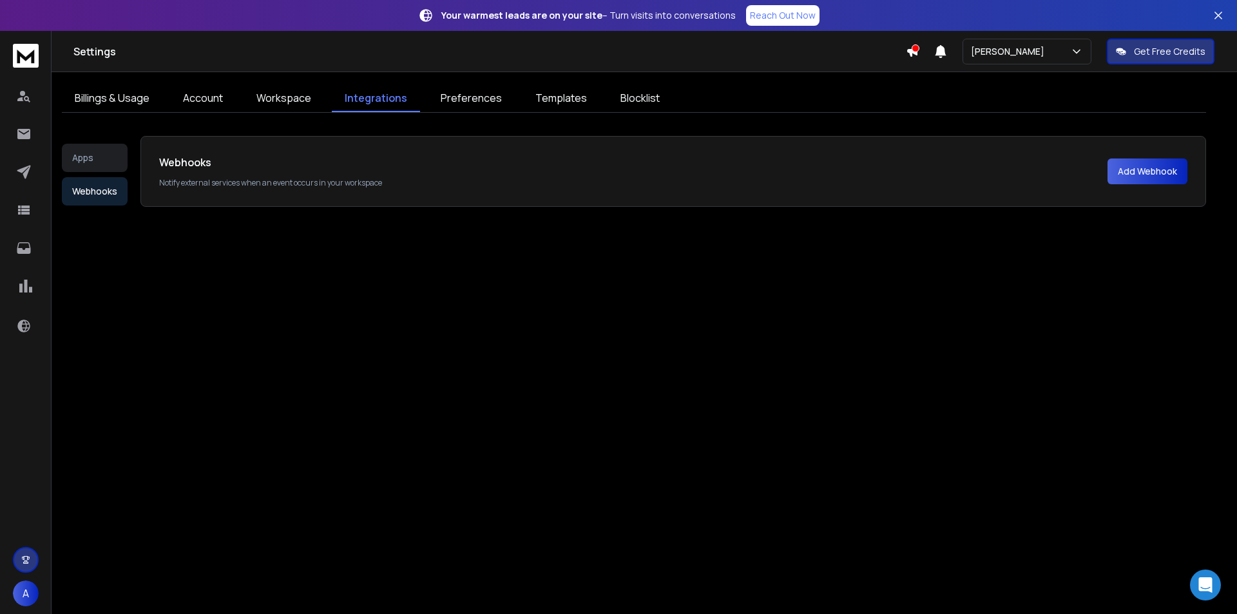
click at [1128, 169] on button "Add Webhook" at bounding box center [1148, 171] width 80 height 26
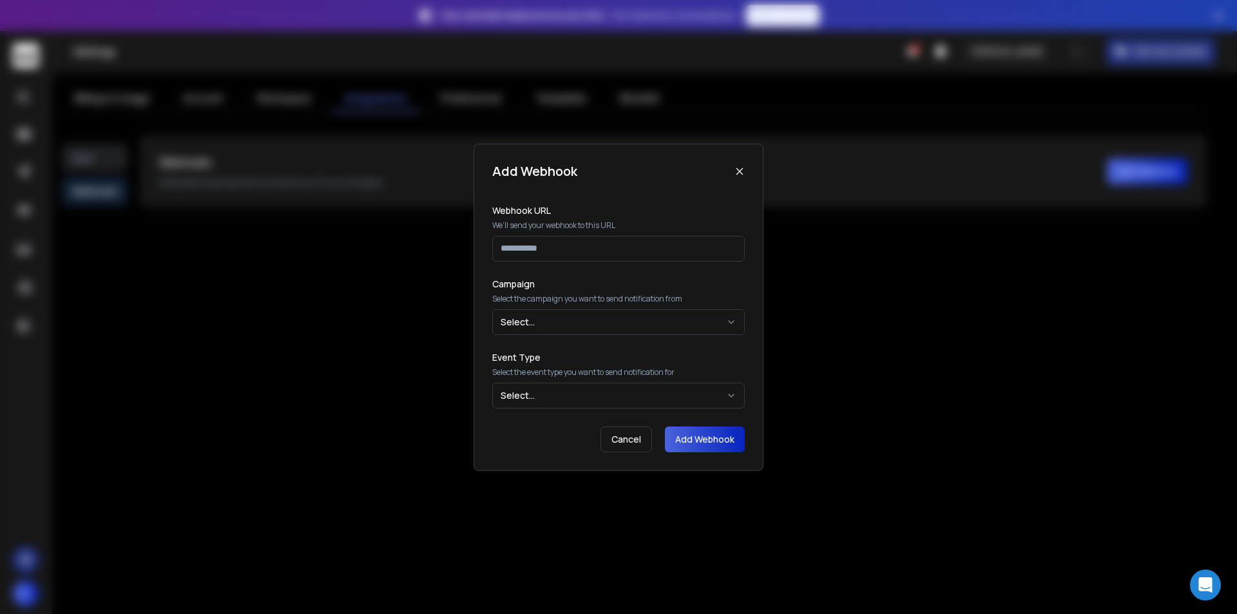
click at [631, 246] on input at bounding box center [618, 249] width 253 height 26
paste input "**********"
type input "**********"
click at [587, 314] on button "Select..." at bounding box center [618, 322] width 253 height 26
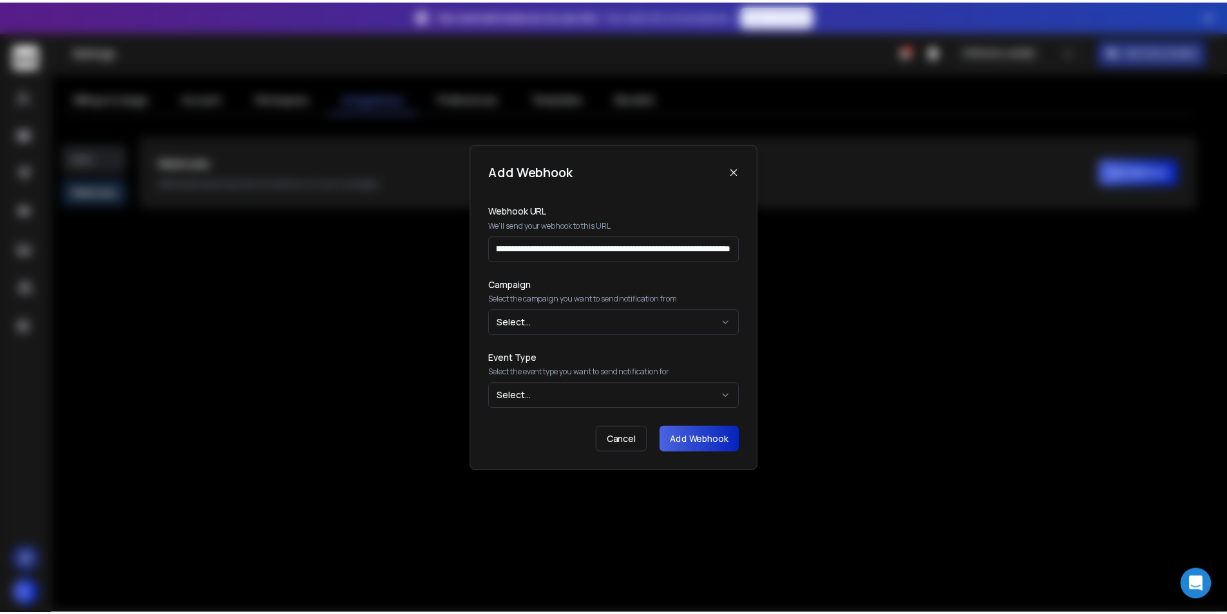
scroll to position [0, 0]
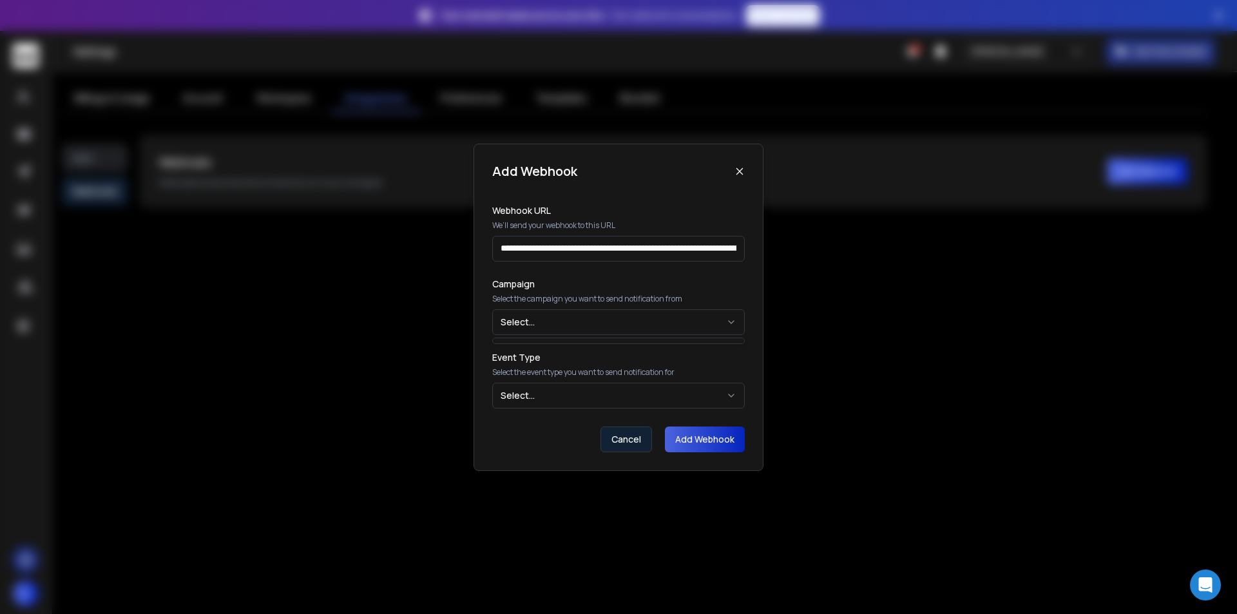
click at [635, 436] on button "Cancel" at bounding box center [626, 440] width 52 height 26
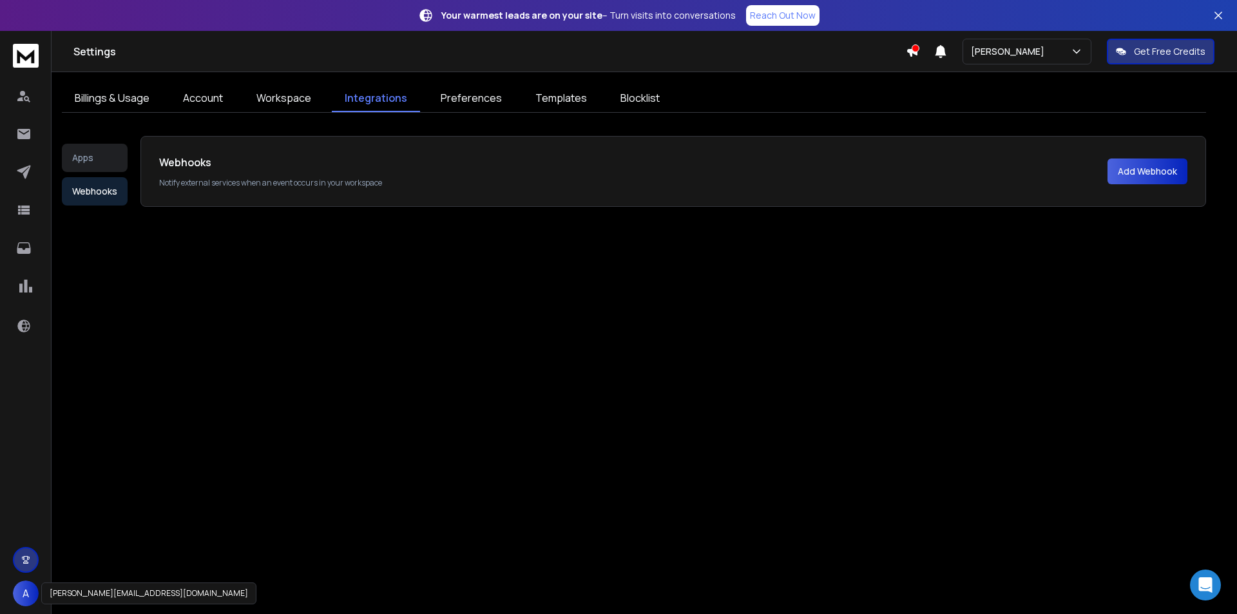
click at [28, 594] on span "A" at bounding box center [26, 593] width 26 height 26
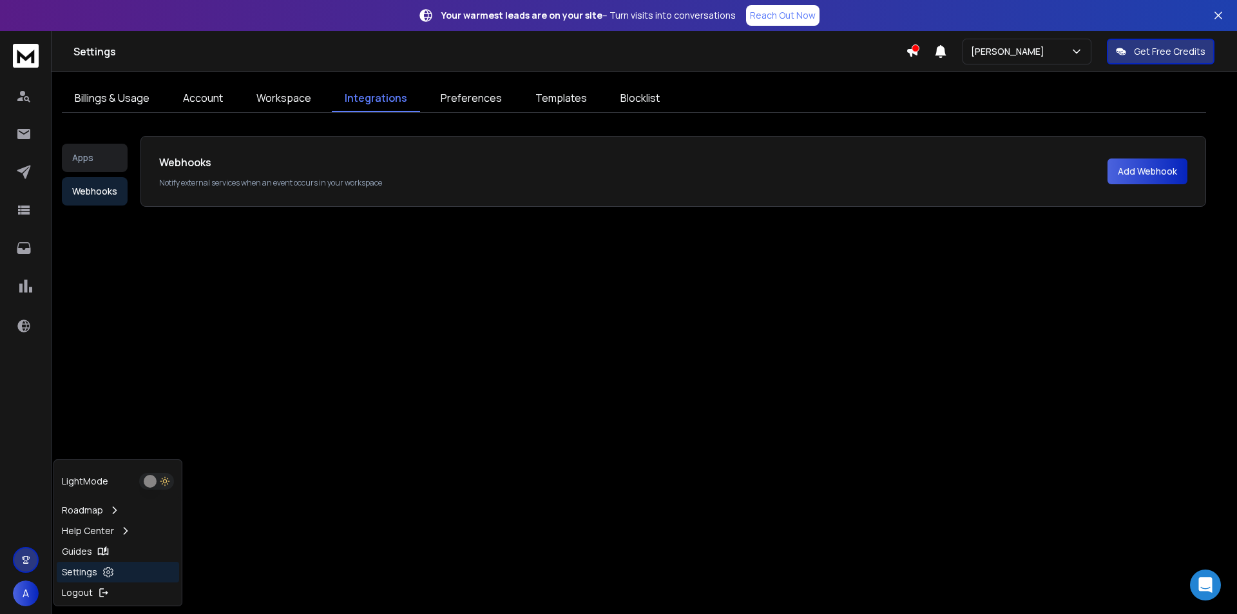
click at [104, 570] on icon at bounding box center [109, 572] width 10 height 10
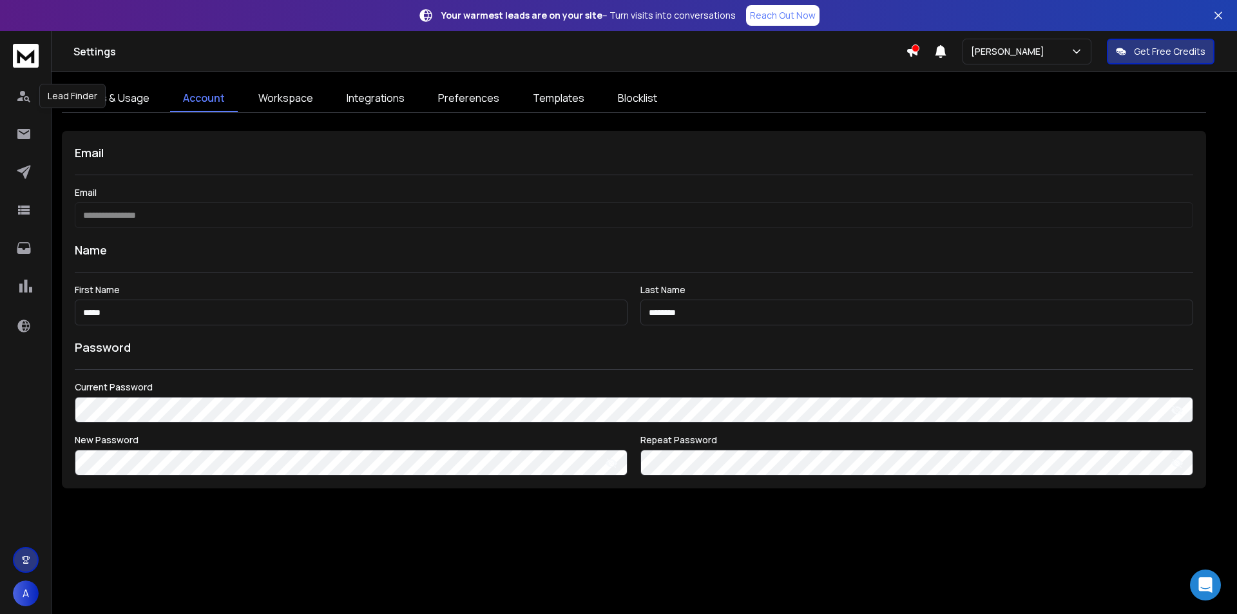
click at [18, 66] on img at bounding box center [26, 56] width 26 height 24
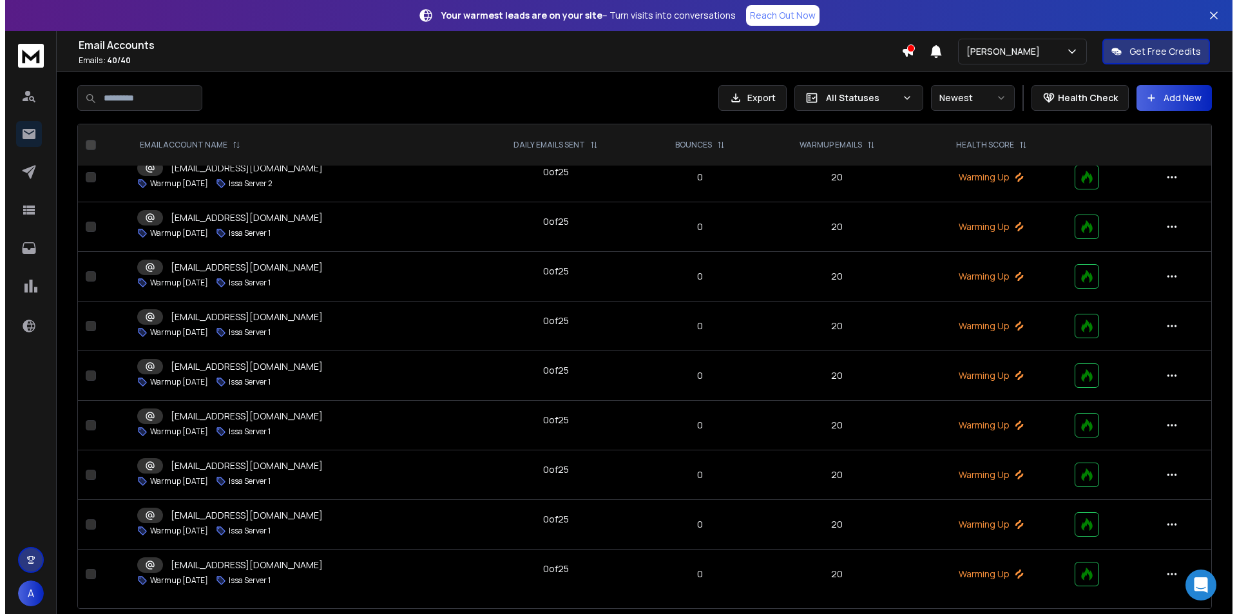
scroll to position [1552, 0]
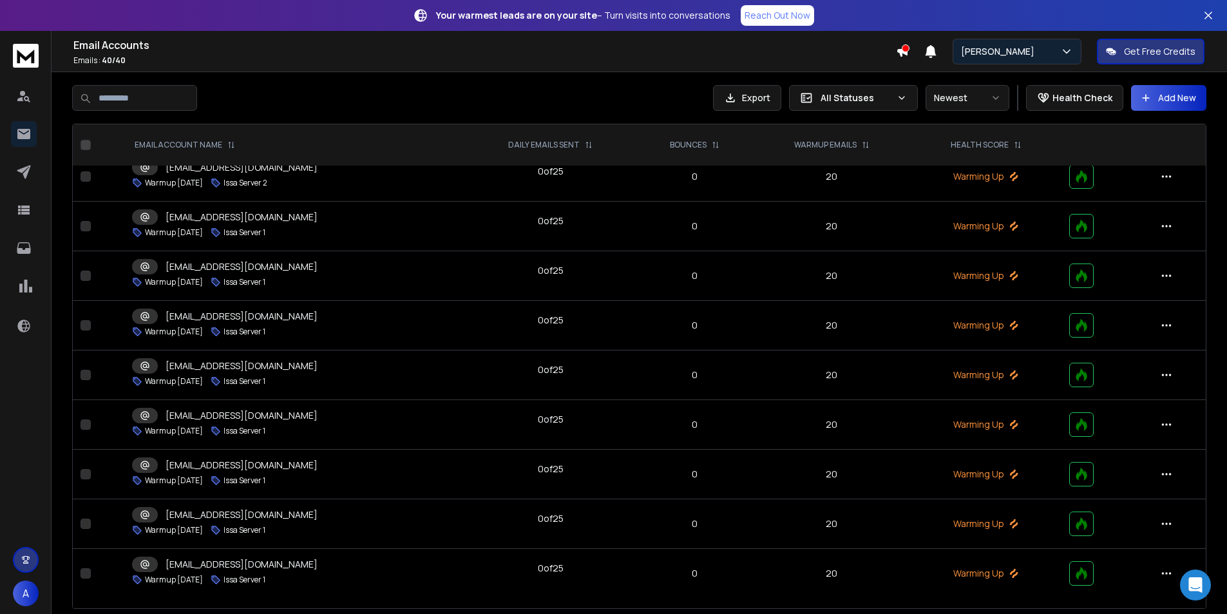
click at [1022, 59] on button "Issa Paez" at bounding box center [1017, 52] width 129 height 26
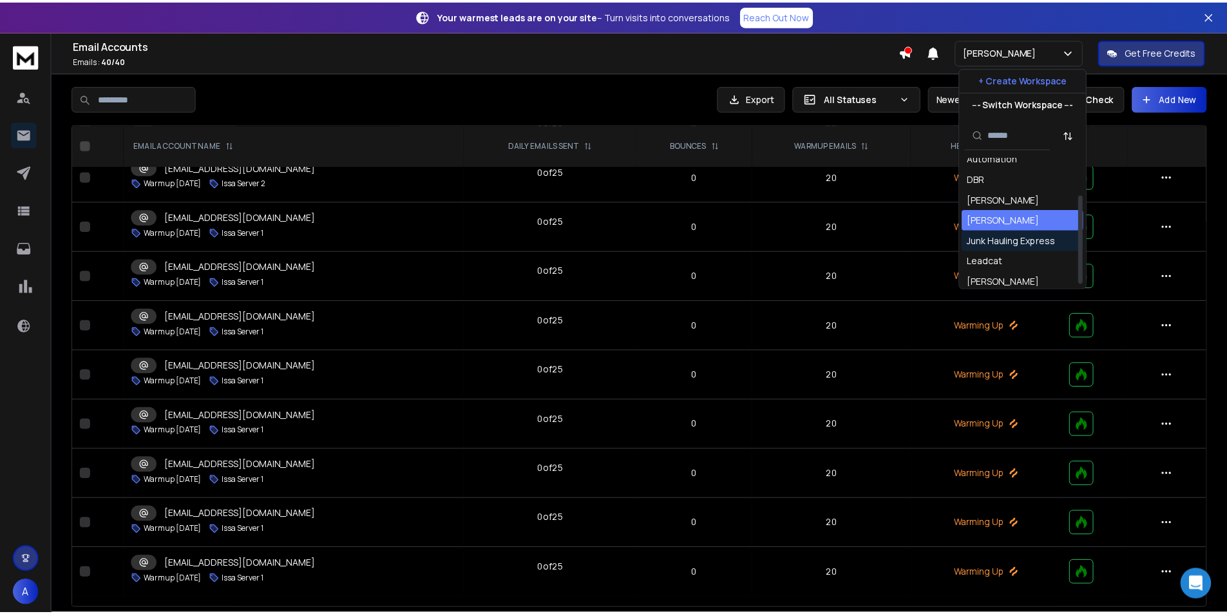
scroll to position [57, 0]
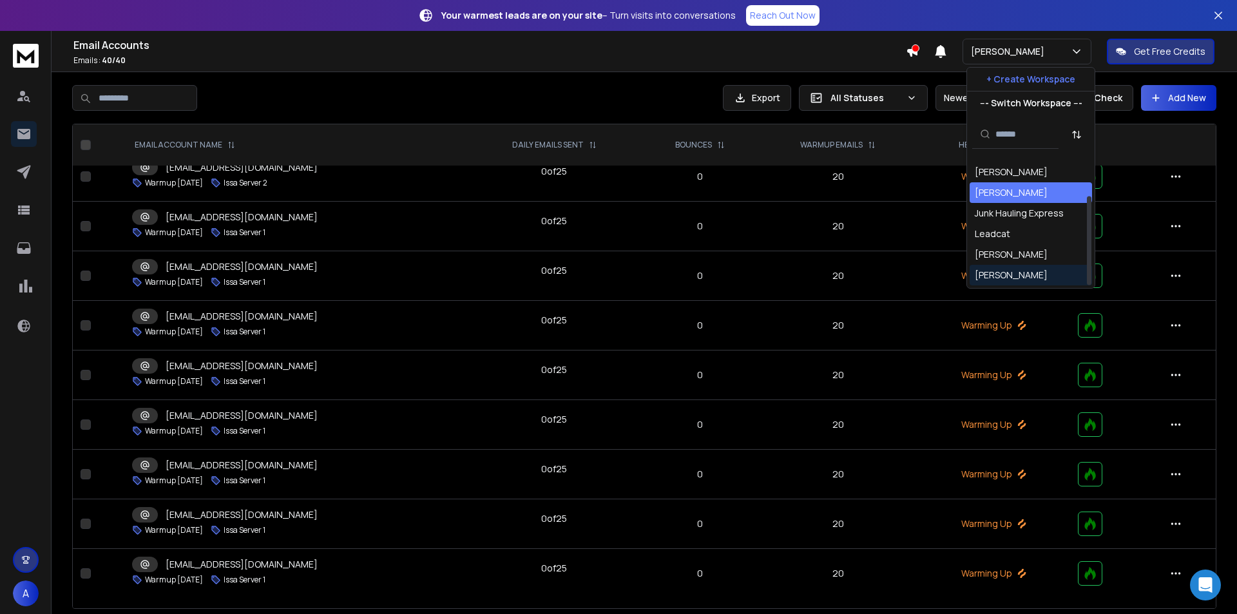
click at [1034, 271] on div "[PERSON_NAME]" at bounding box center [1031, 275] width 122 height 21
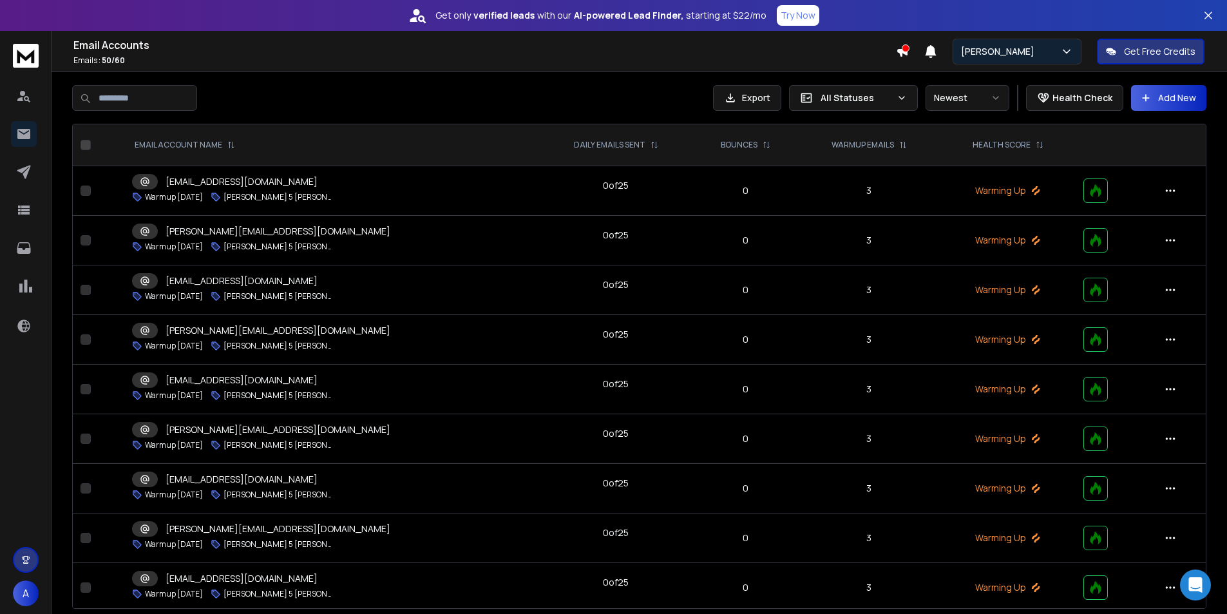
click at [1060, 59] on button "[PERSON_NAME]" at bounding box center [1017, 52] width 129 height 26
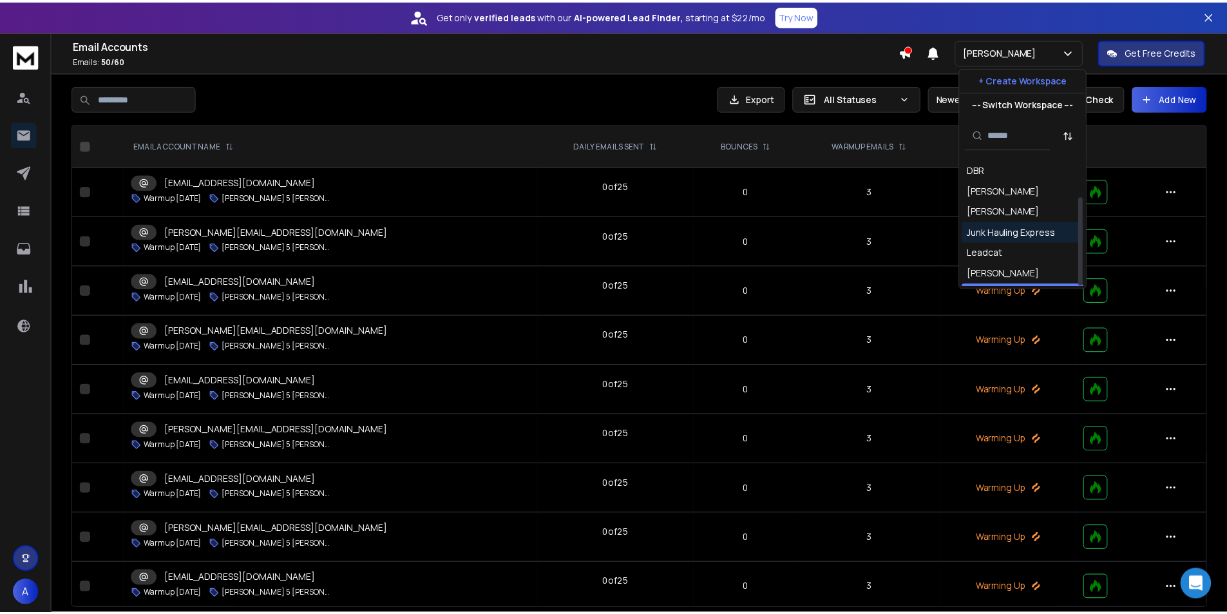
scroll to position [57, 0]
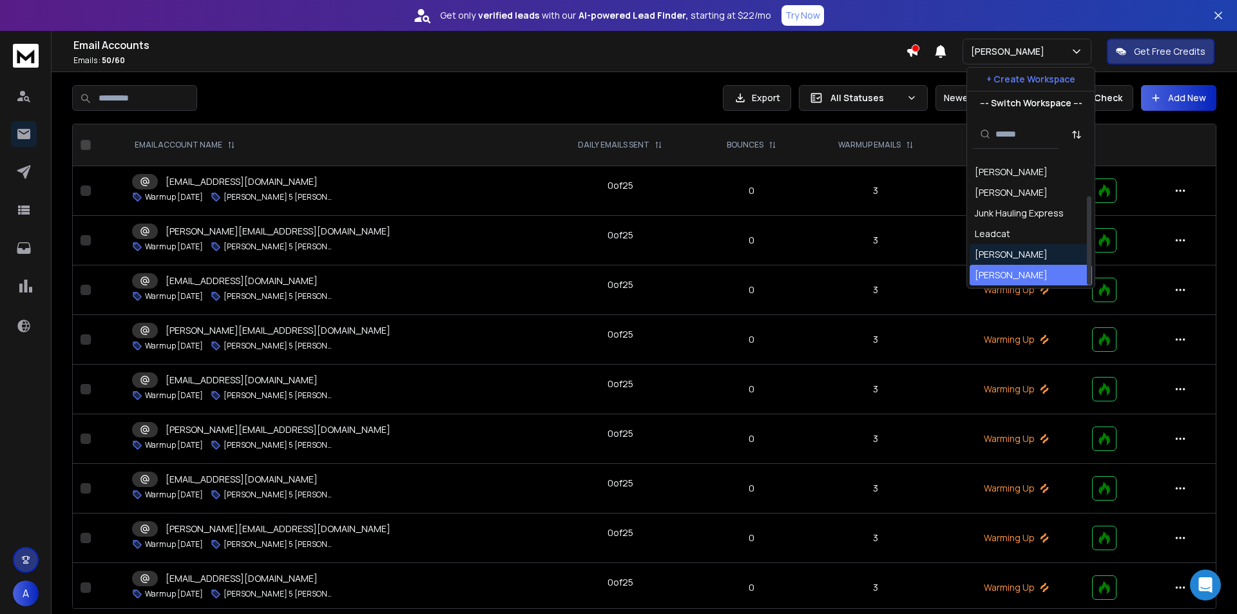
click at [1016, 253] on div "[PERSON_NAME]" at bounding box center [1011, 254] width 73 height 13
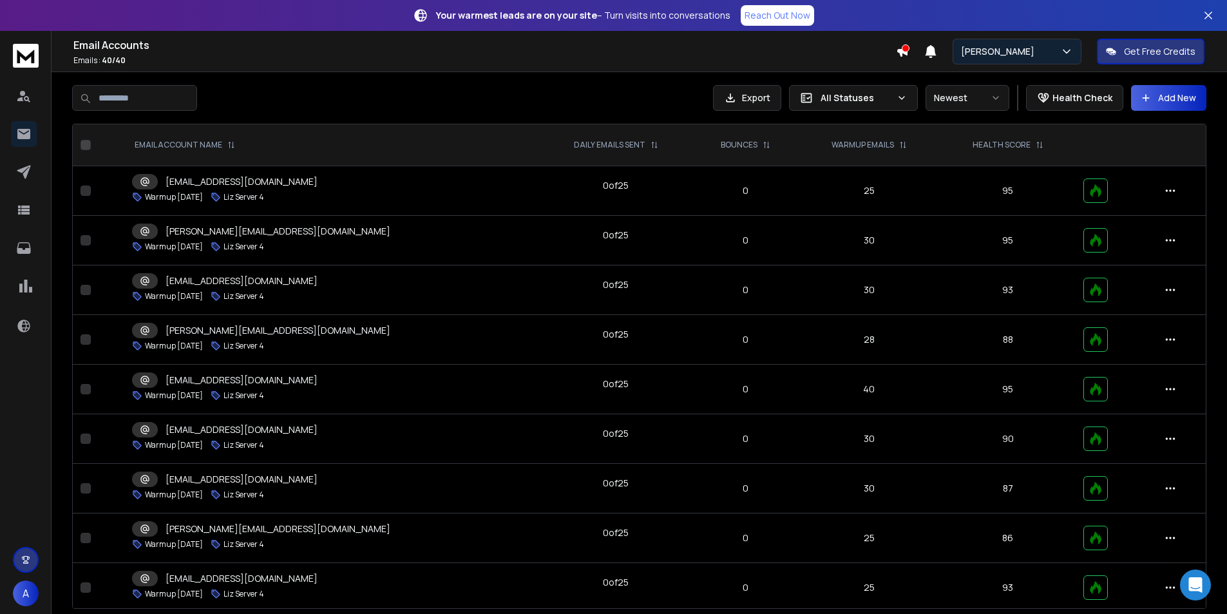
click at [1022, 57] on div "[PERSON_NAME]" at bounding box center [1017, 51] width 112 height 13
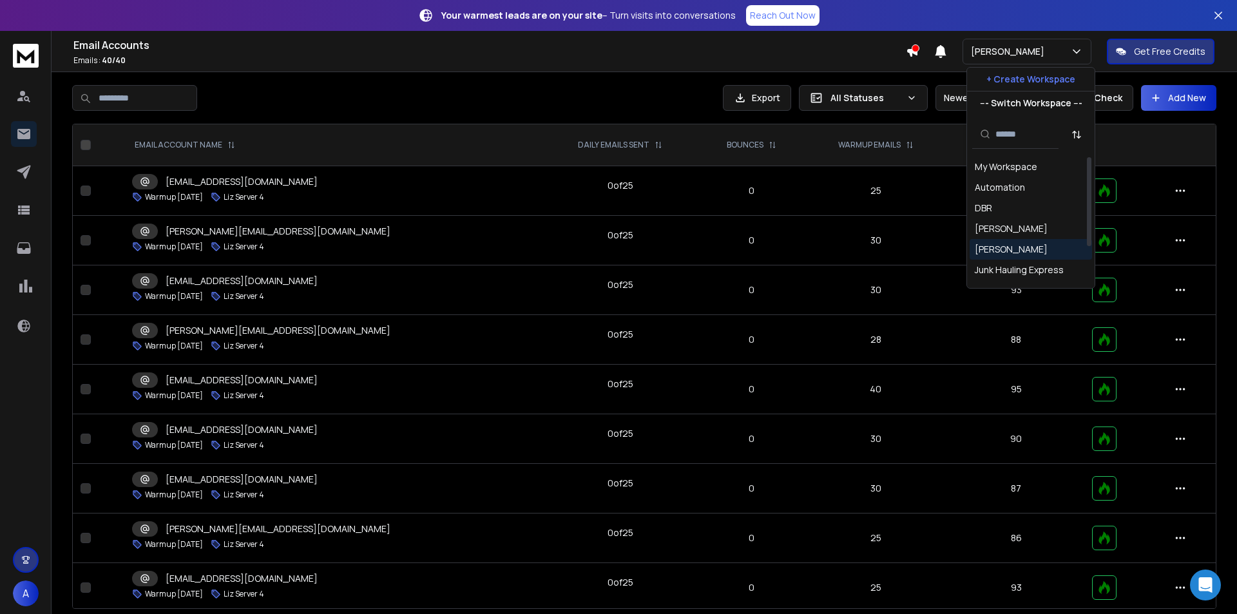
click at [1024, 248] on div "[PERSON_NAME]" at bounding box center [1031, 249] width 122 height 21
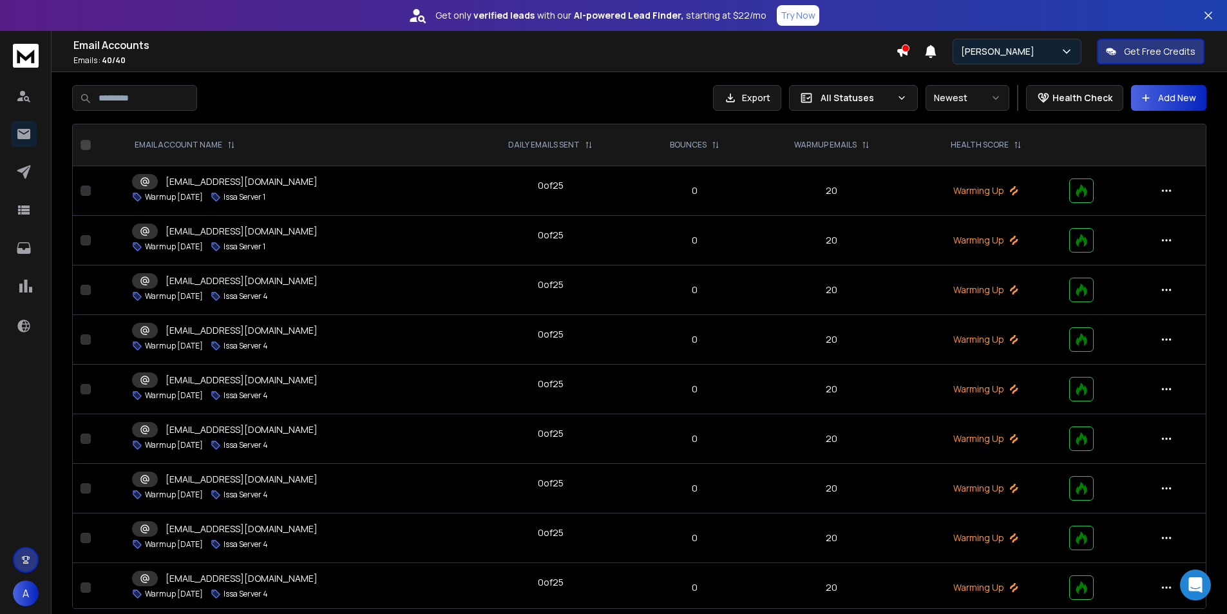
click at [1024, 52] on div "[PERSON_NAME]" at bounding box center [1017, 51] width 112 height 13
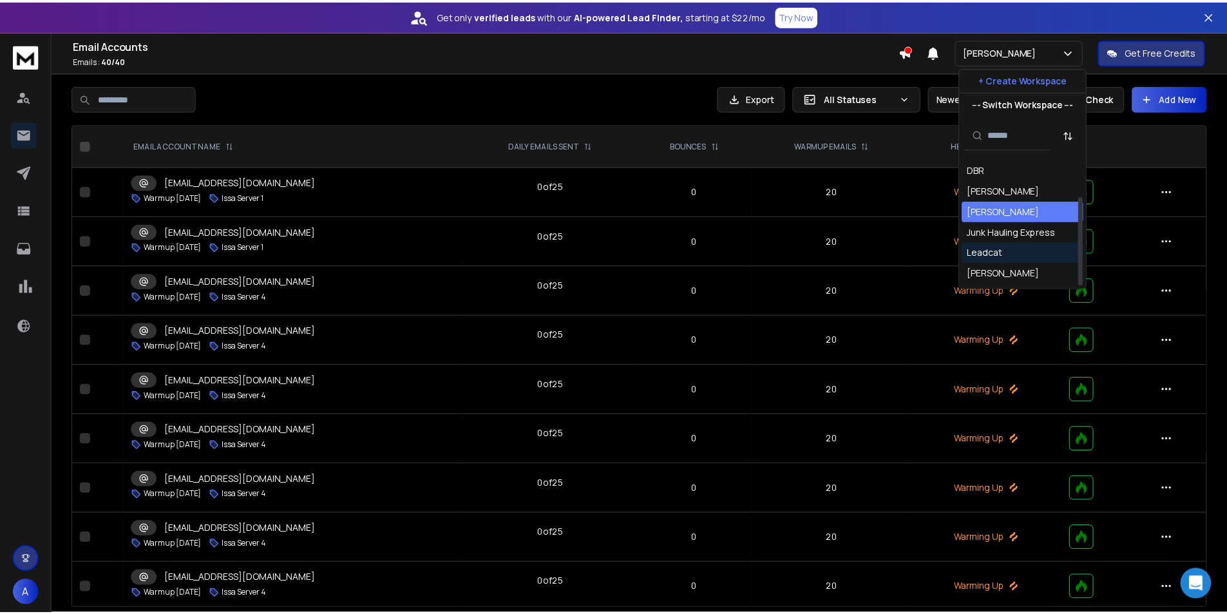
scroll to position [57, 0]
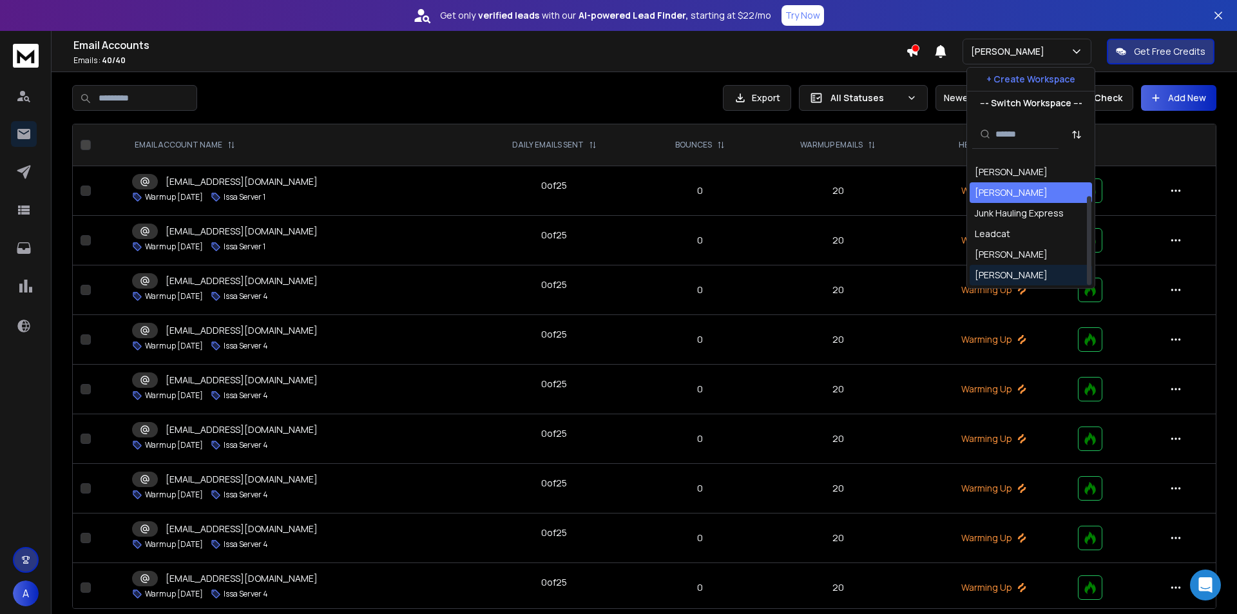
click at [1018, 276] on div "[PERSON_NAME]" at bounding box center [1011, 275] width 73 height 13
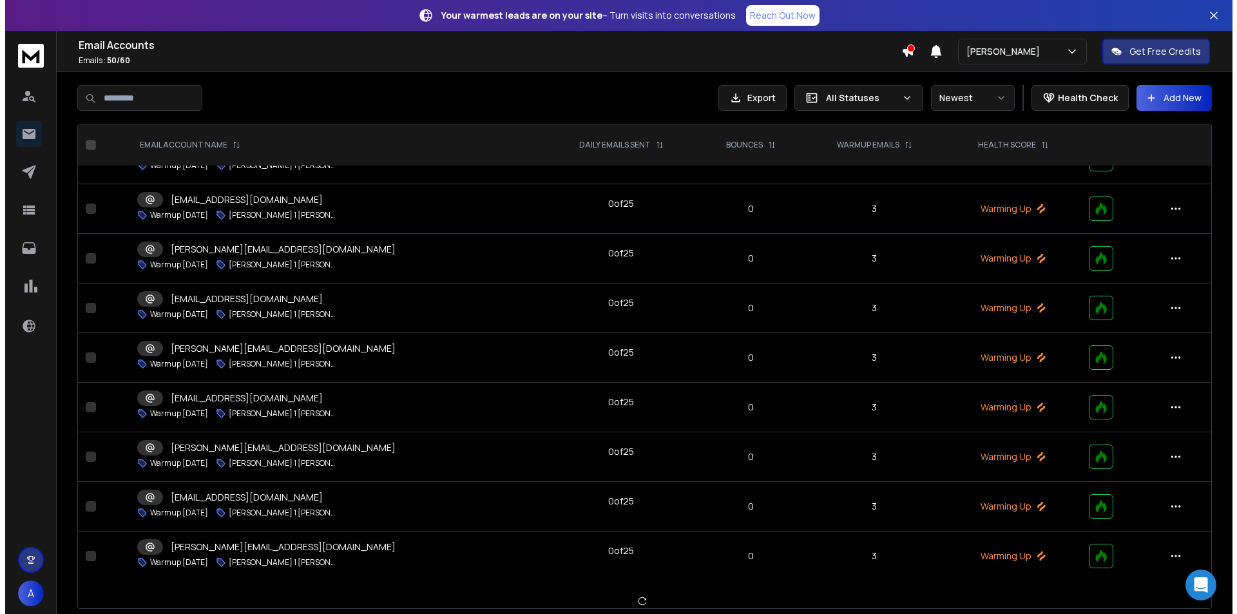
scroll to position [2069, 0]
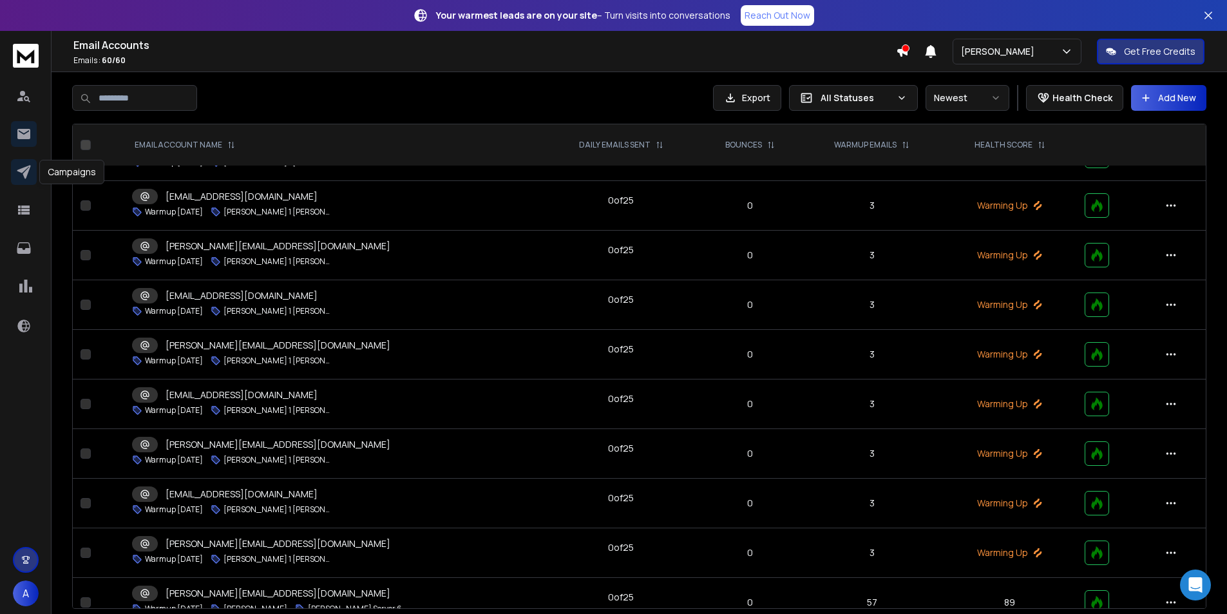
click at [24, 173] on icon at bounding box center [24, 172] width 14 height 14
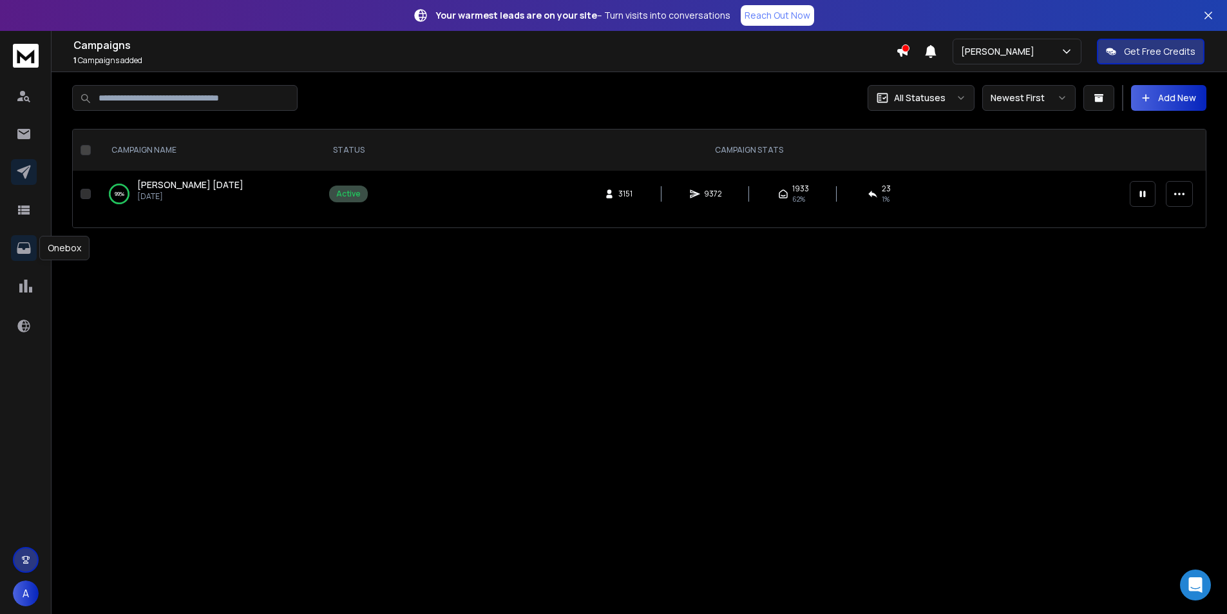
click at [24, 244] on icon at bounding box center [23, 247] width 15 height 15
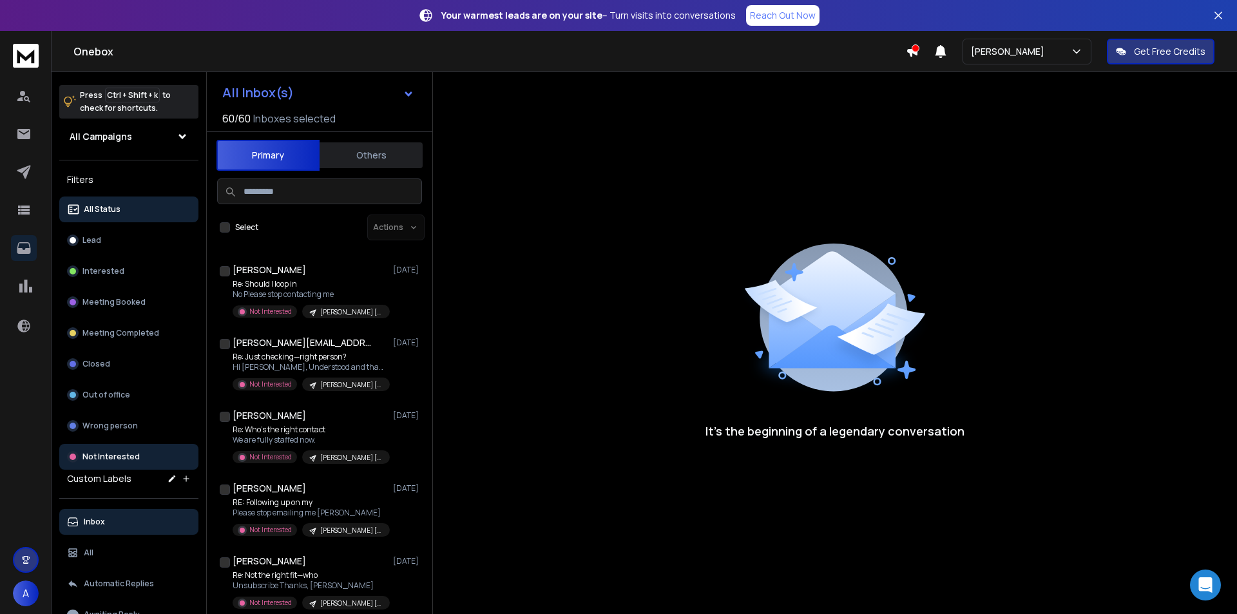
click at [151, 455] on button "Not Interested" at bounding box center [128, 457] width 139 height 26
click at [1061, 59] on button "[PERSON_NAME]" at bounding box center [1027, 52] width 129 height 26
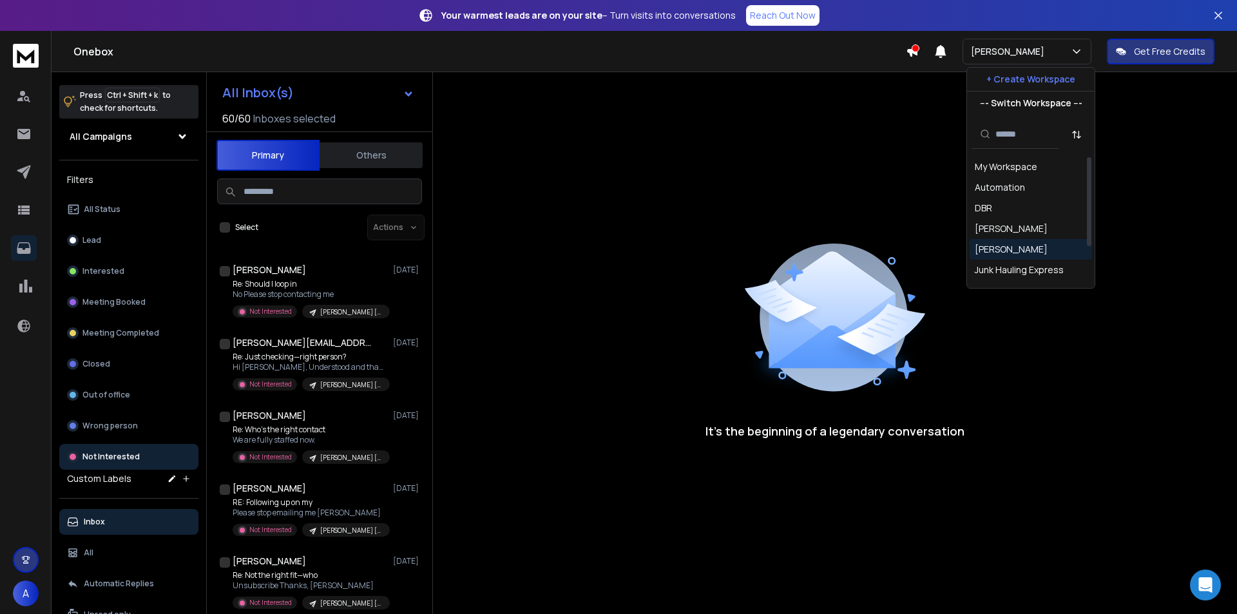
click at [1026, 247] on div "Issa Paez" at bounding box center [1031, 249] width 122 height 21
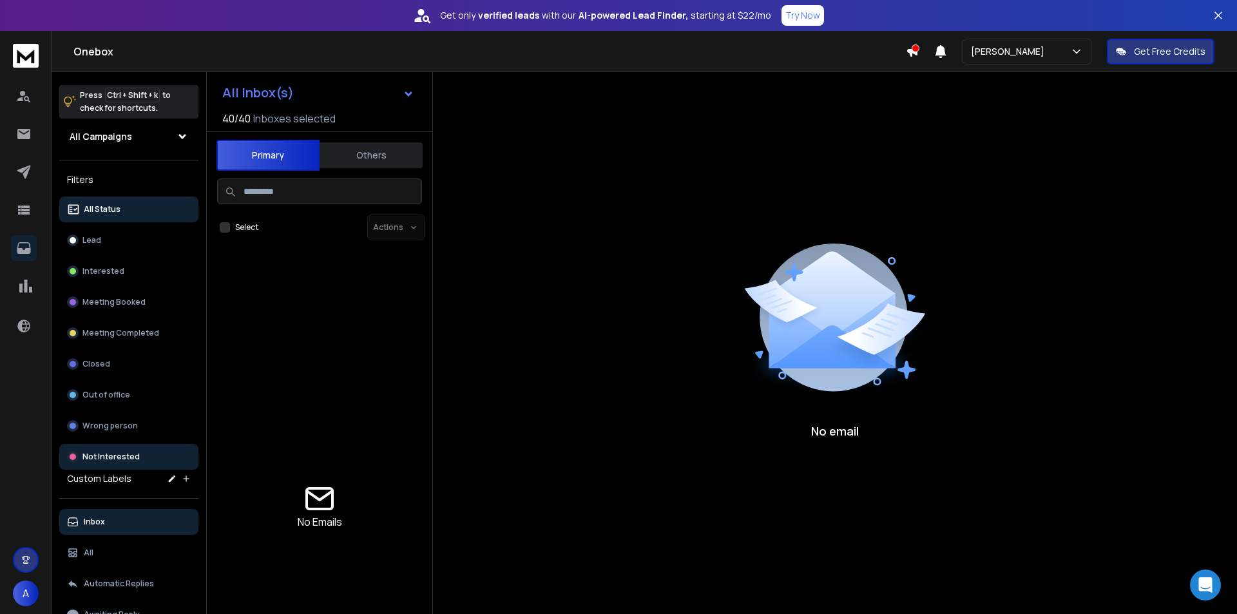
click at [138, 450] on button "Not Interested" at bounding box center [128, 457] width 139 height 26
click at [1033, 43] on button "[PERSON_NAME]" at bounding box center [1027, 52] width 129 height 26
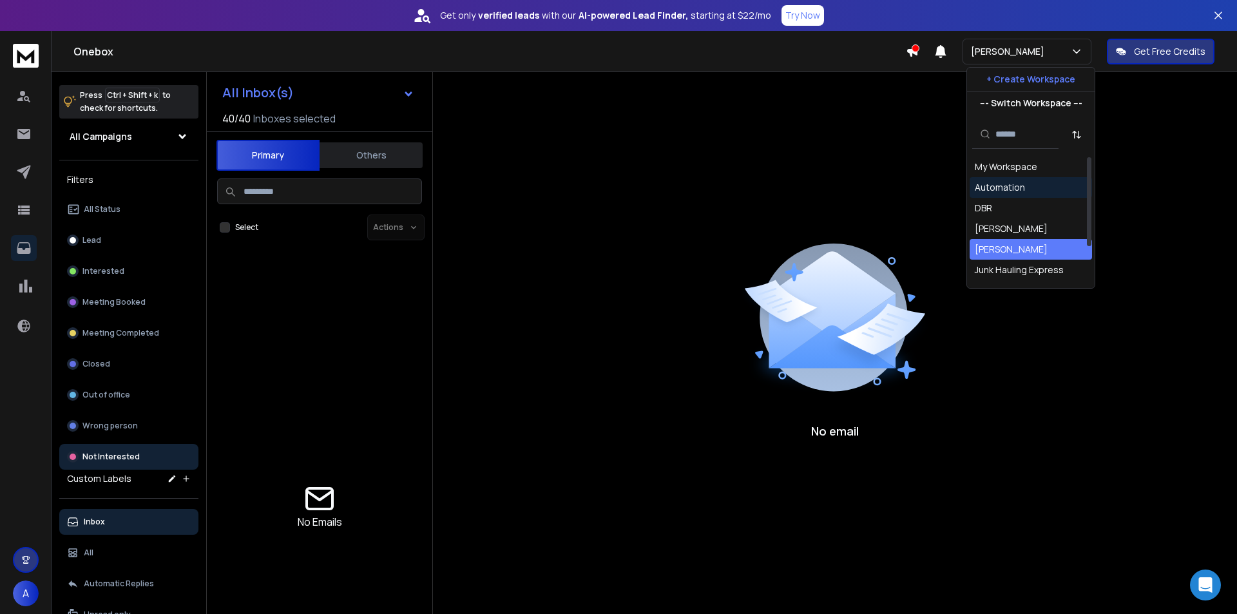
click at [1027, 187] on div "Automation" at bounding box center [1031, 187] width 122 height 21
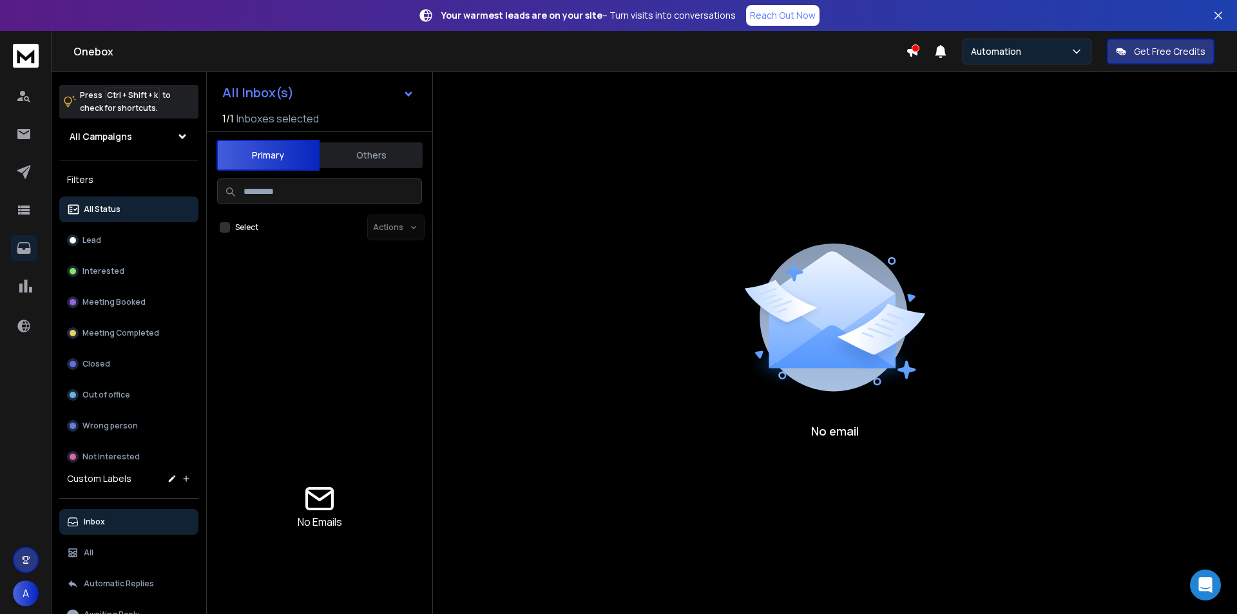
click at [1025, 52] on p "Automation" at bounding box center [998, 51] width 55 height 13
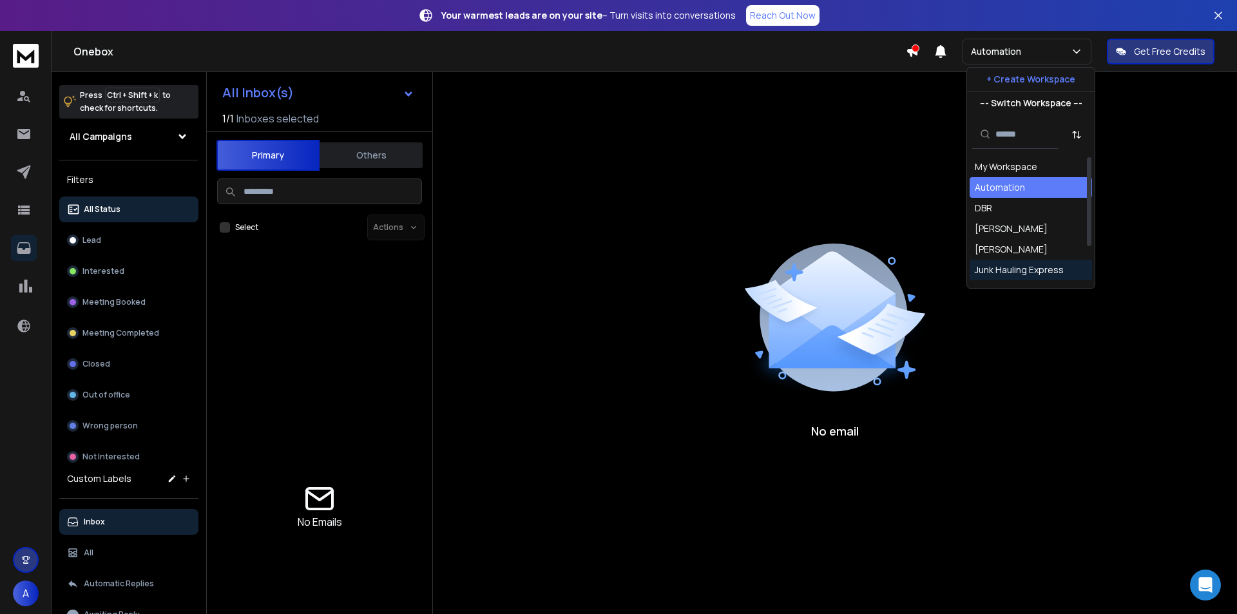
scroll to position [57, 0]
click at [1023, 280] on div "[PERSON_NAME]" at bounding box center [1011, 275] width 73 height 13
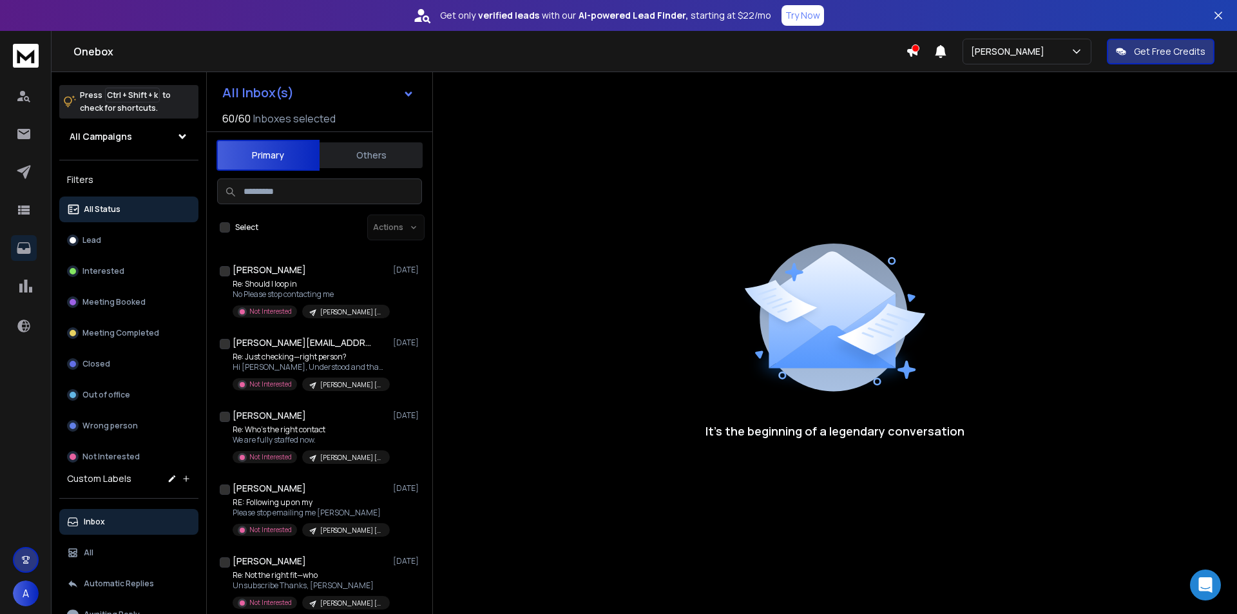
click at [130, 206] on button "All Status" at bounding box center [128, 210] width 139 height 26
click at [379, 164] on button "Others" at bounding box center [371, 155] width 103 height 28
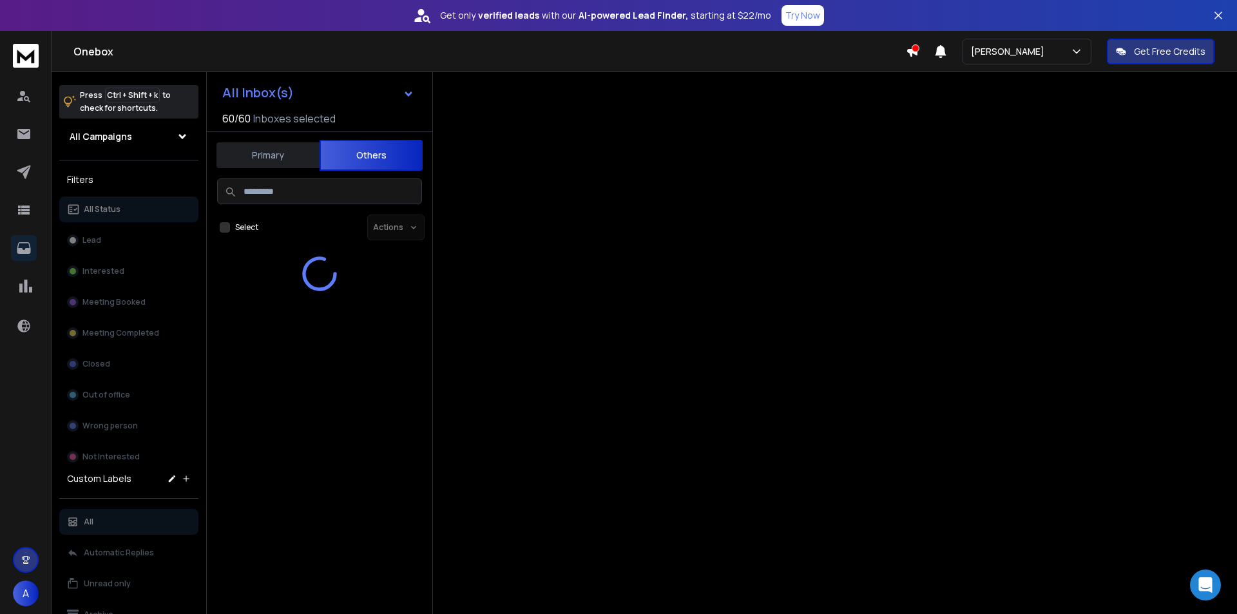
click at [290, 154] on button "Primary" at bounding box center [267, 155] width 103 height 28
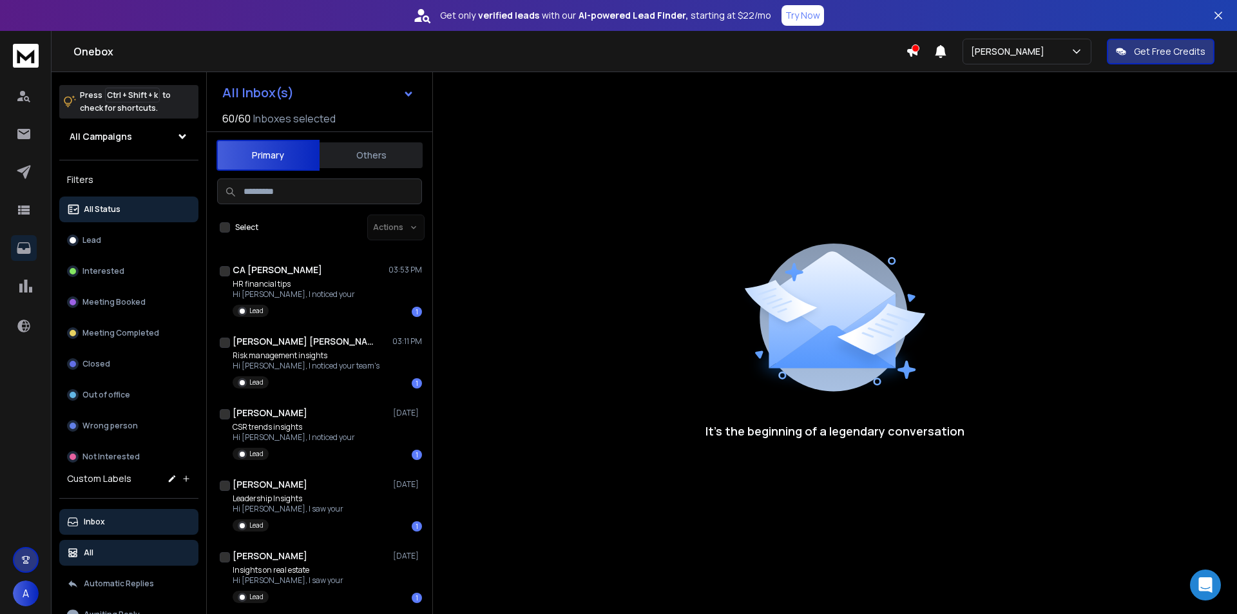
click at [141, 555] on button "All" at bounding box center [128, 553] width 139 height 26
